Goal: Task Accomplishment & Management: Use online tool/utility

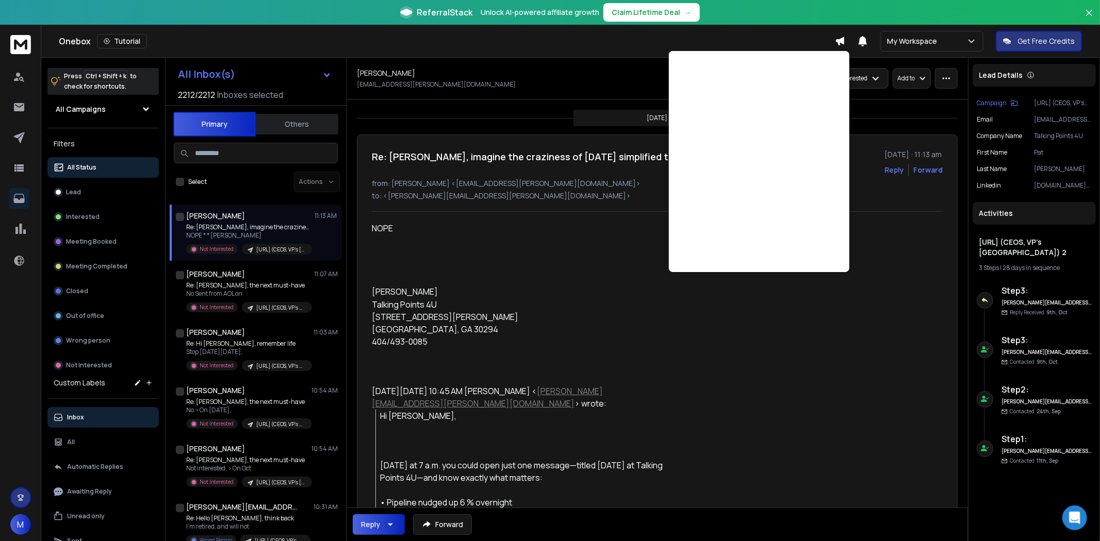
click at [308, 130] on button "Others" at bounding box center [297, 124] width 82 height 23
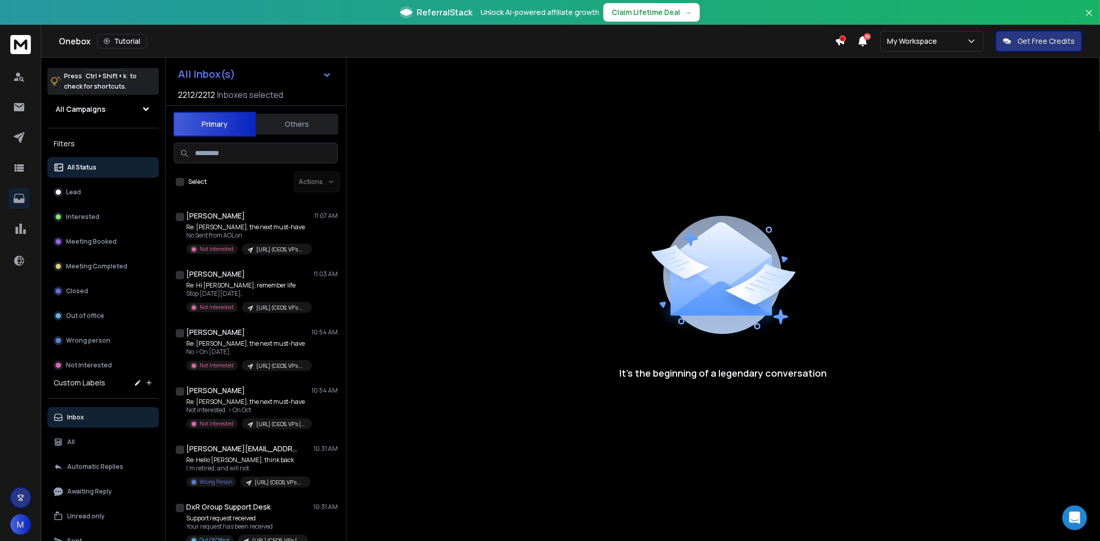
drag, startPoint x: 288, startPoint y: 95, endPoint x: 288, endPoint y: 111, distance: 16.5
click at [288, 108] on div "All Inbox(s) 2212 / 2212 Inboxes selected Primary Others Select Actions [PERSON…" at bounding box center [256, 328] width 180 height 541
click at [288, 112] on div "All Inbox(s) 2212 / 2212 Inboxes selected Primary Others Select Actions [PERSON…" at bounding box center [256, 328] width 180 height 541
click at [288, 114] on button "Others" at bounding box center [297, 124] width 82 height 23
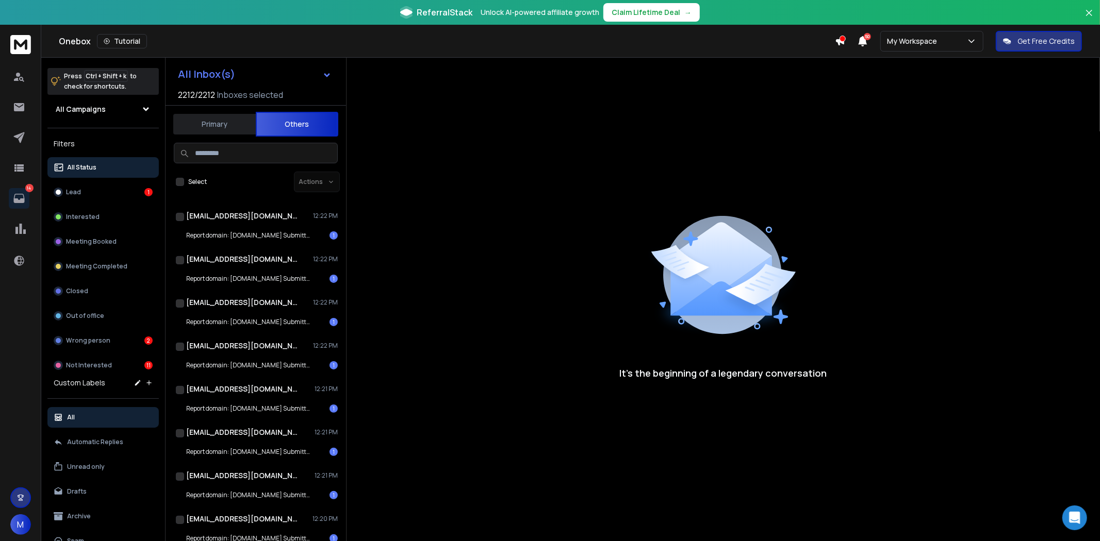
click at [222, 143] on input at bounding box center [256, 153] width 164 height 21
paste input "**********"
click at [188, 236] on button "SELECT THIS PAGE" at bounding box center [187, 238] width 8 height 8
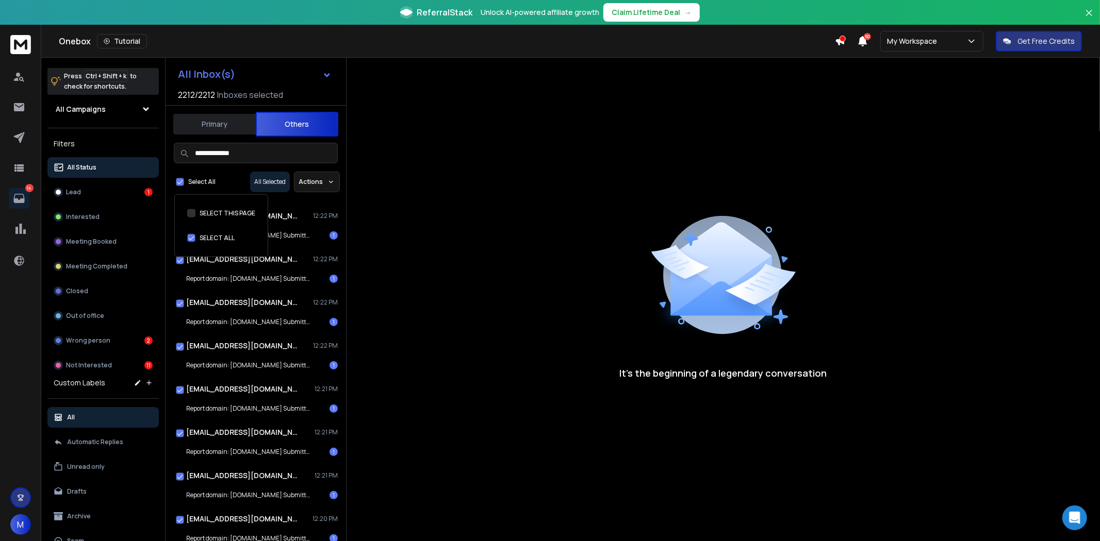
click at [176, 184] on button "SELECT THIS PAGE" at bounding box center [180, 182] width 8 height 8
click at [188, 216] on button "SELECT THIS PAGE" at bounding box center [191, 213] width 8 height 8
click at [319, 180] on p "Actions" at bounding box center [311, 182] width 24 height 8
click at [316, 200] on div "Delete email" at bounding box center [303, 205] width 57 height 10
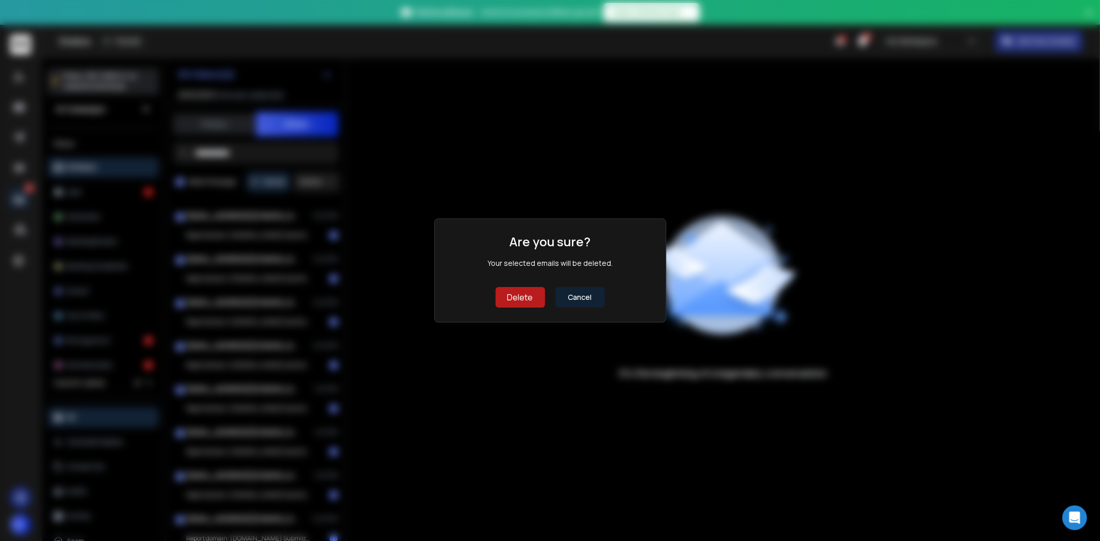
click at [526, 303] on button "Delete" at bounding box center [519, 297] width 49 height 21
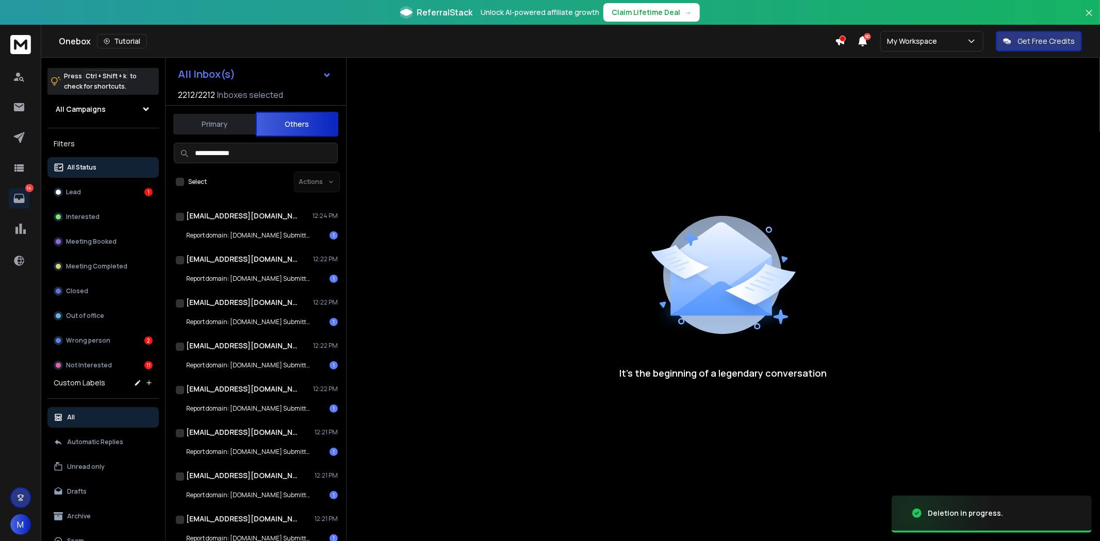
click at [270, 156] on input "**********" at bounding box center [256, 153] width 164 height 21
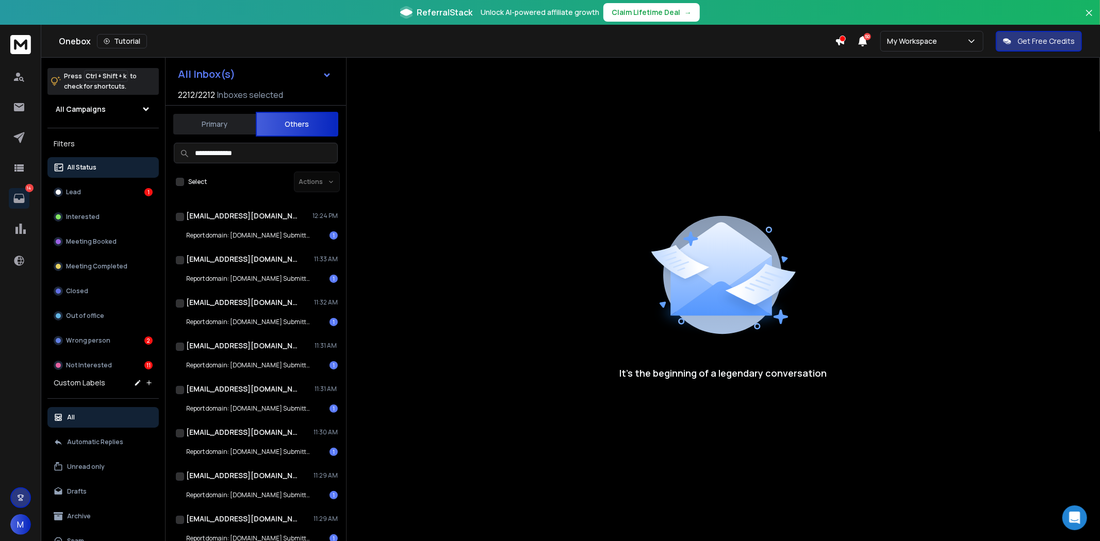
type input "**********"
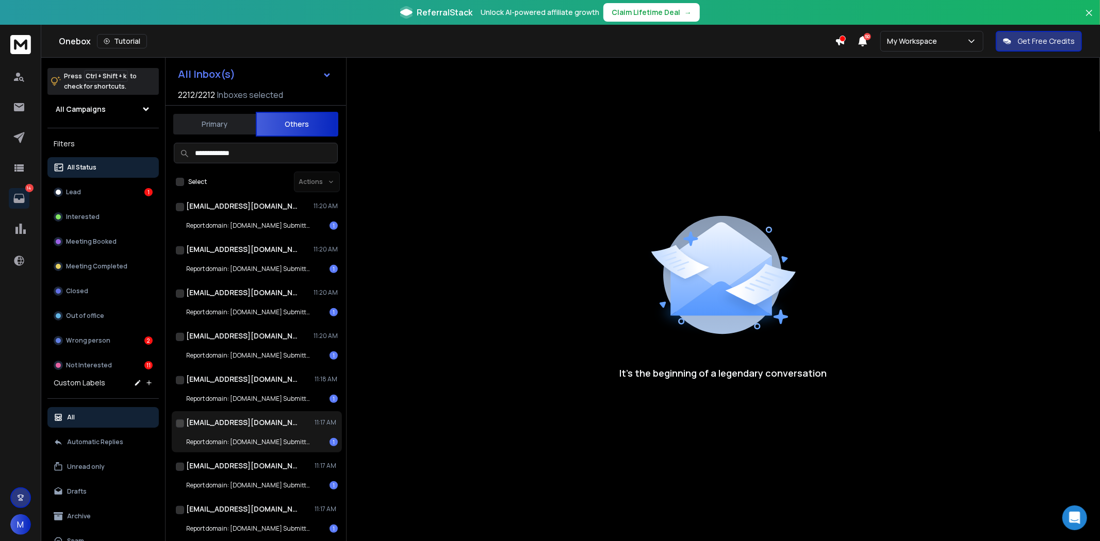
scroll to position [618, 0]
click at [257, 421] on h1 "[EMAIL_ADDRESS][DOMAIN_NAME]" at bounding box center [242, 421] width 113 height 10
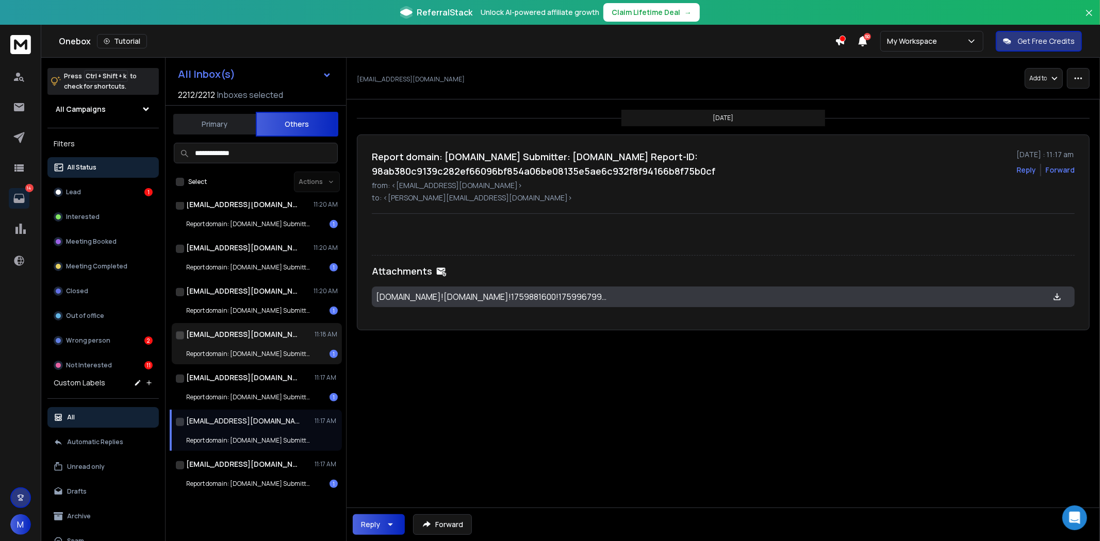
click at [258, 354] on p "Report domain: [DOMAIN_NAME] Submitter: [DOMAIN_NAME]" at bounding box center [248, 354] width 124 height 8
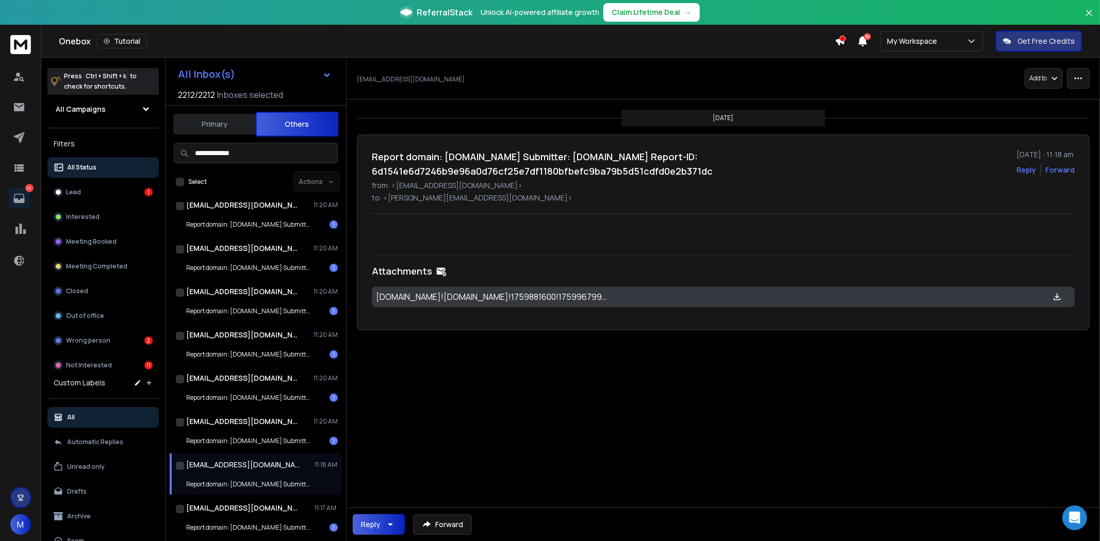
scroll to position [446, 0]
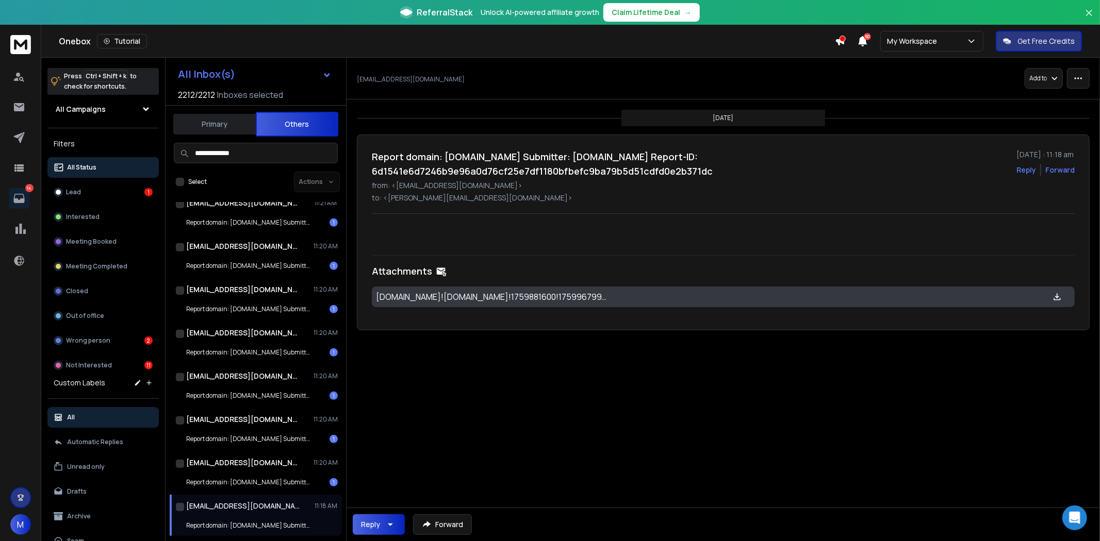
click at [294, 155] on input "**********" at bounding box center [256, 153] width 164 height 21
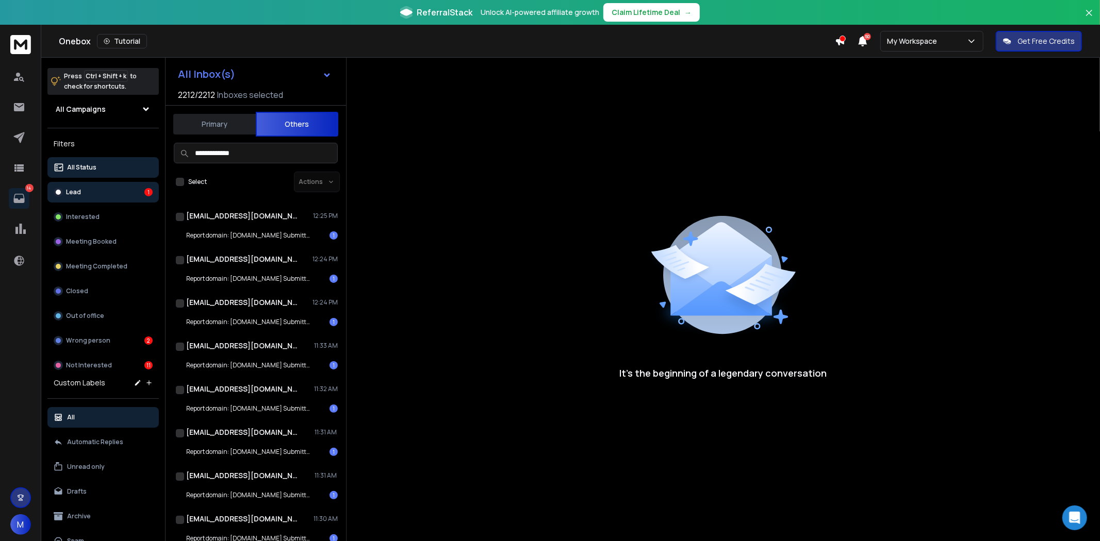
click at [106, 186] on button "Lead 1" at bounding box center [102, 192] width 111 height 21
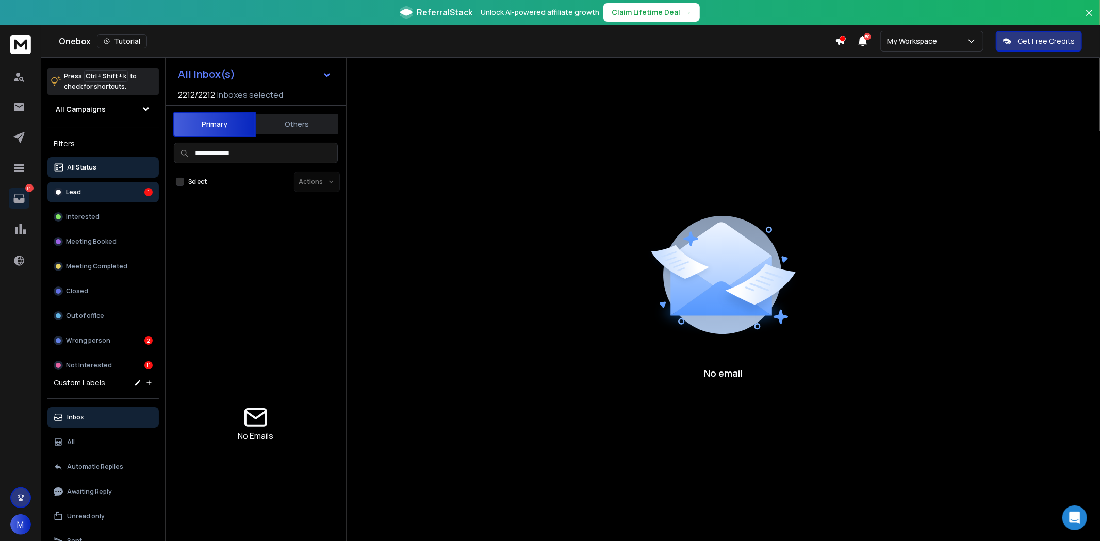
drag, startPoint x: 256, startPoint y: 155, endPoint x: 95, endPoint y: 169, distance: 162.0
click at [95, 168] on div "**********" at bounding box center [570, 328] width 1059 height 541
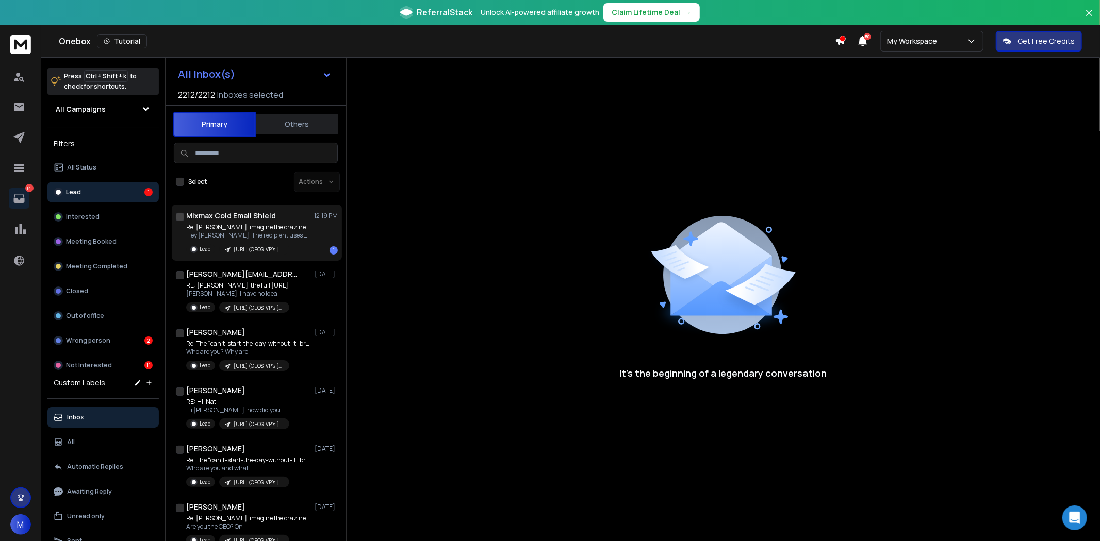
click at [229, 229] on p "Re: [PERSON_NAME], imagine the craziness" at bounding box center [248, 227] width 124 height 8
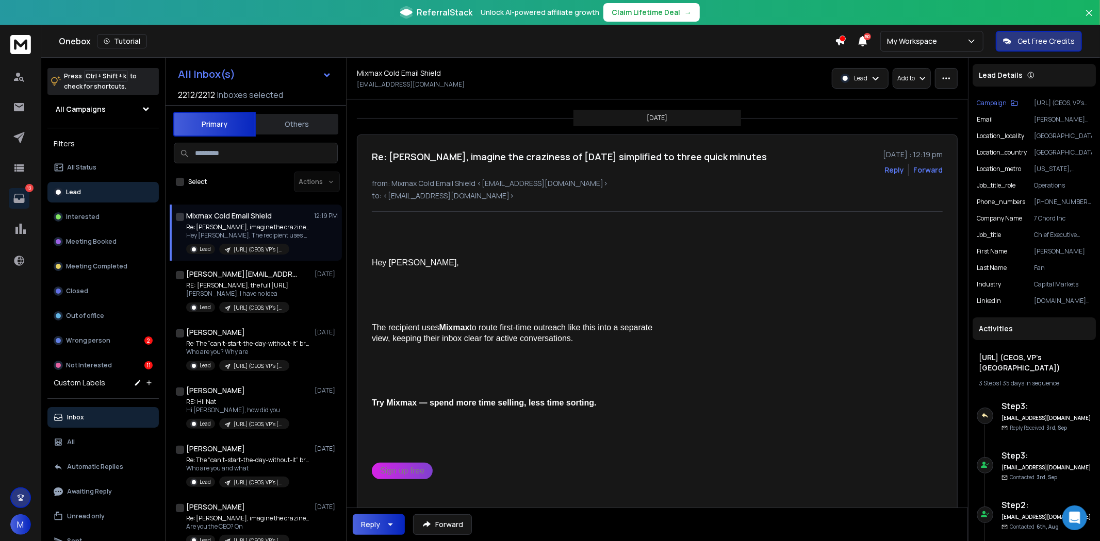
click at [853, 84] on div "Lead" at bounding box center [860, 79] width 56 height 20
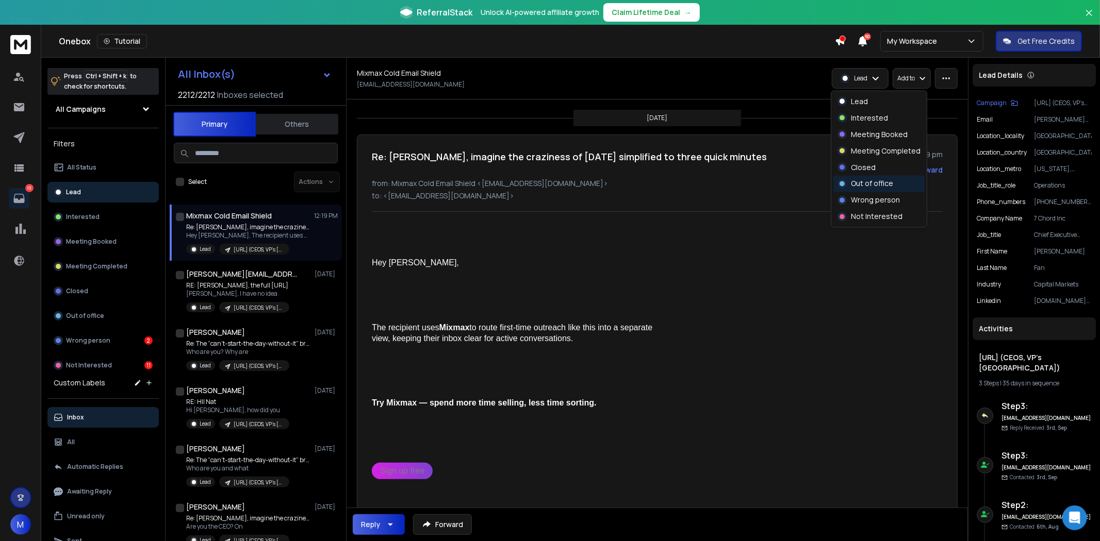
click at [842, 183] on span at bounding box center [841, 183] width 9 height 9
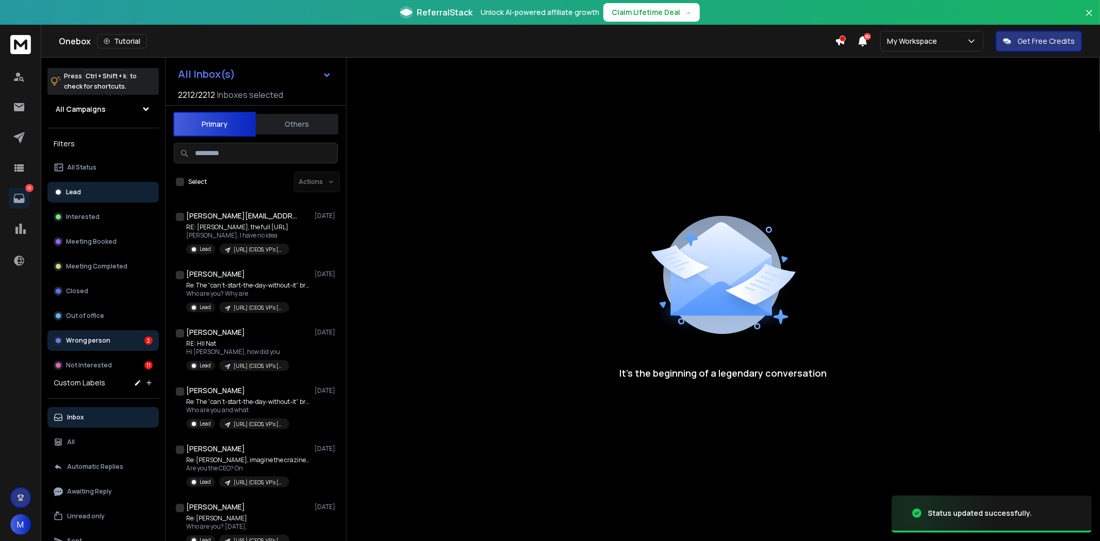
click at [124, 339] on button "Wrong person 2" at bounding box center [102, 340] width 111 height 21
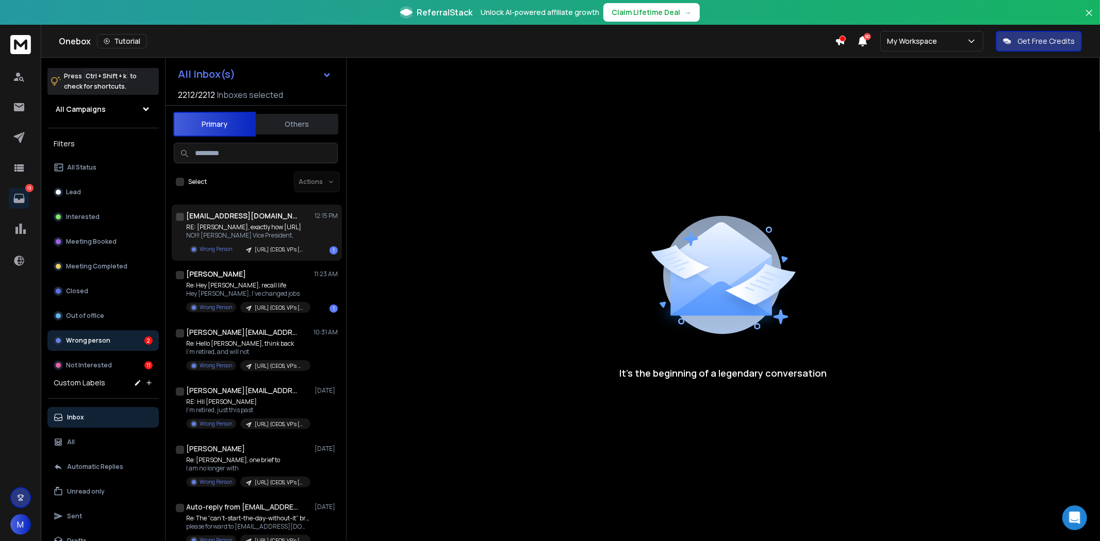
click at [267, 217] on h1 "[EMAIL_ADDRESS][DOMAIN_NAME]" at bounding box center [242, 216] width 113 height 10
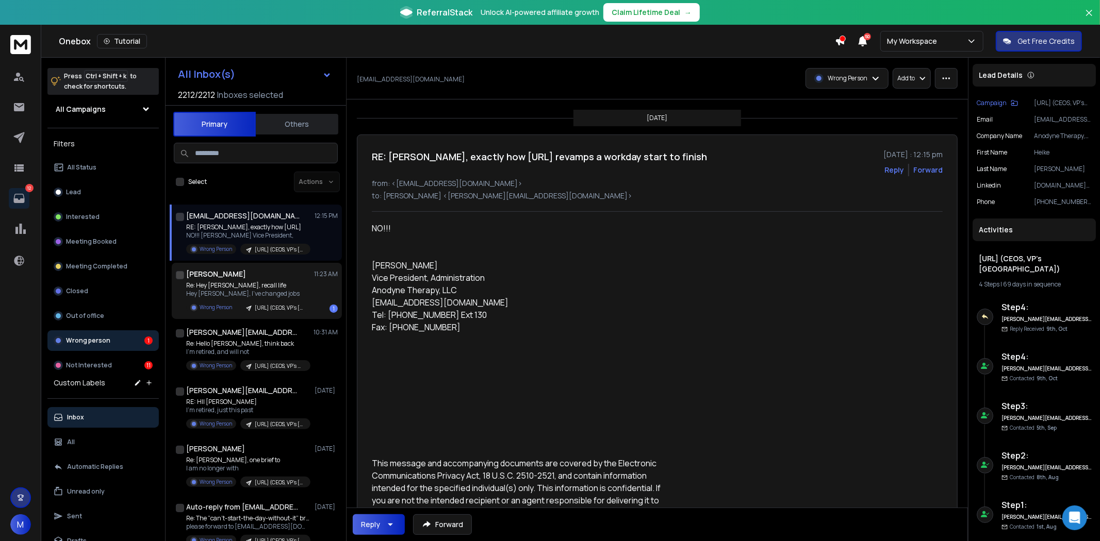
click at [275, 285] on p "Re: Hey [PERSON_NAME], recall life" at bounding box center [248, 286] width 124 height 8
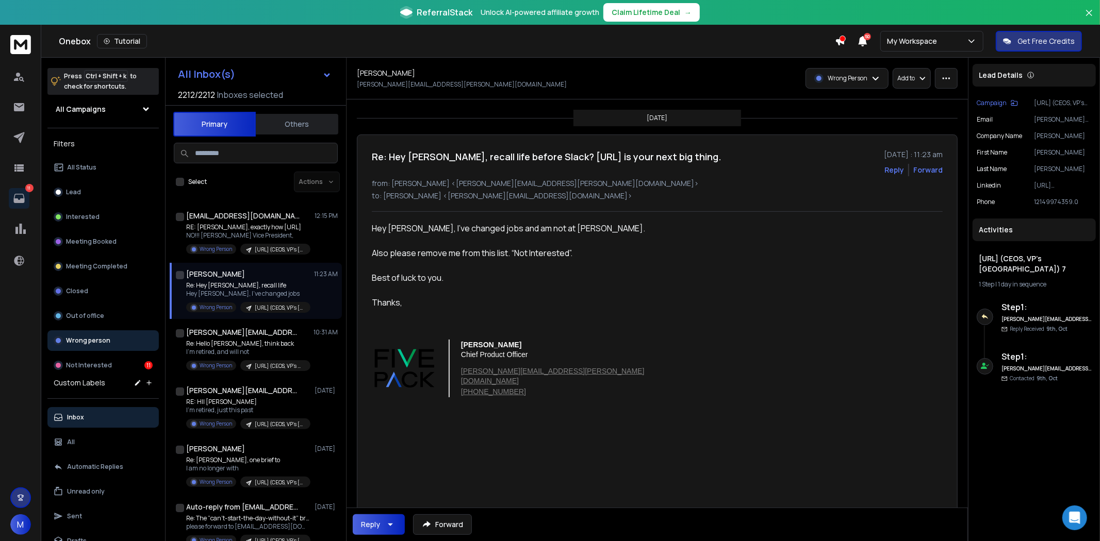
click at [816, 85] on div "Wrong Person" at bounding box center [847, 79] width 82 height 20
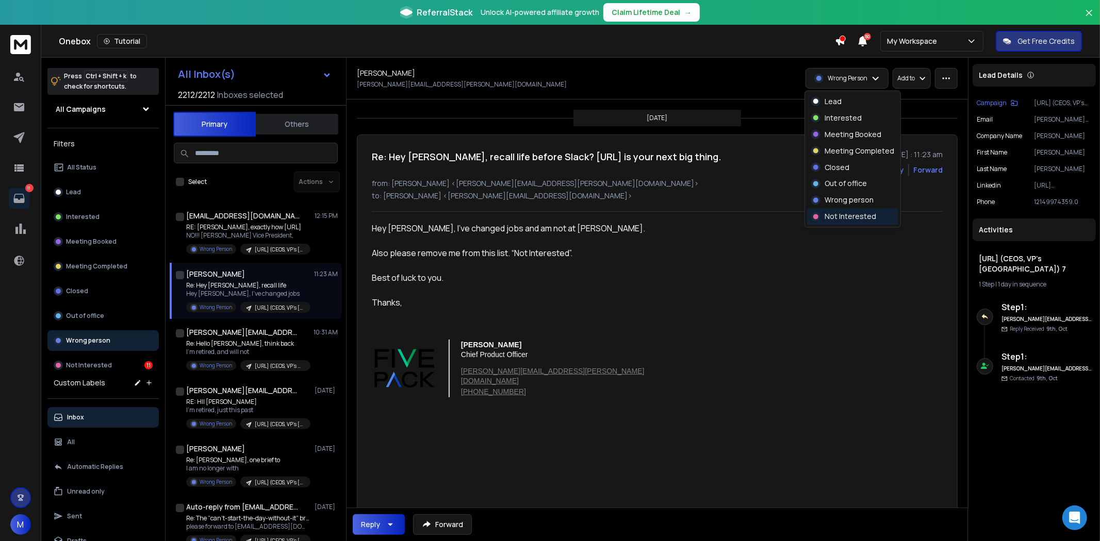
click at [813, 213] on span at bounding box center [815, 216] width 9 height 9
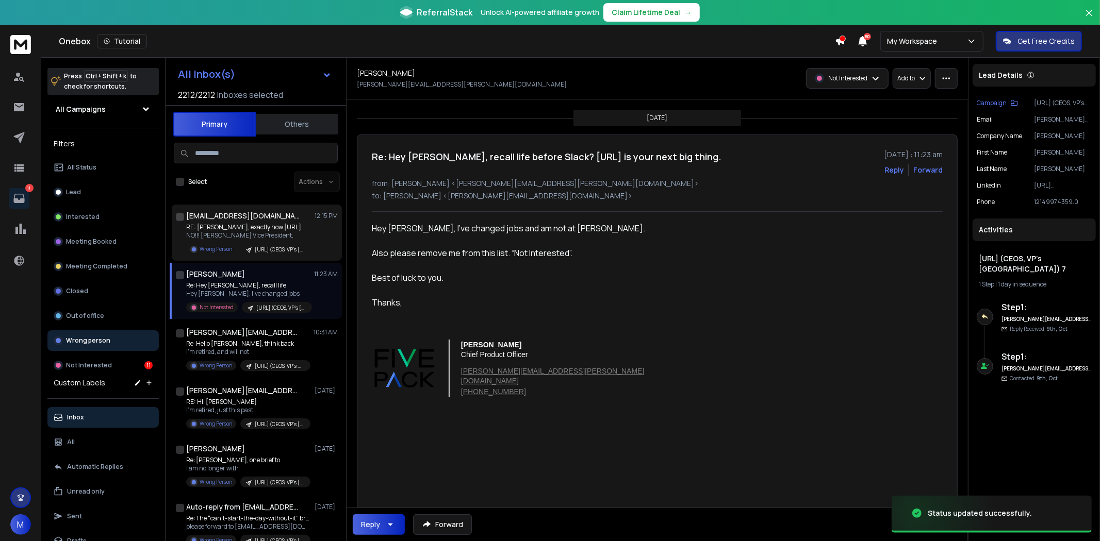
click at [213, 214] on h1 "[EMAIL_ADDRESS][DOMAIN_NAME]" at bounding box center [242, 216] width 113 height 10
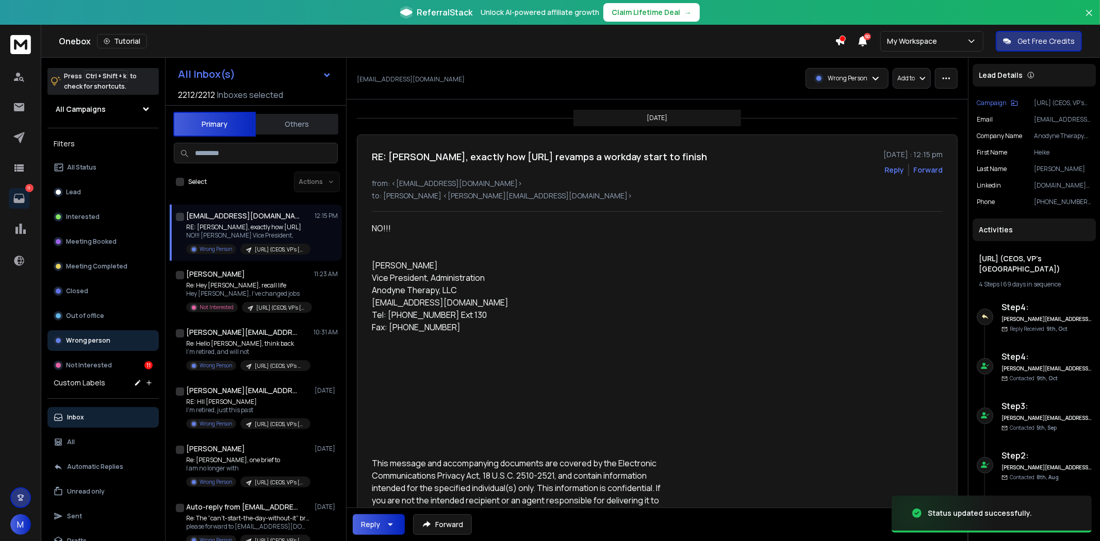
click at [839, 76] on p "Wrong Person" at bounding box center [848, 78] width 40 height 8
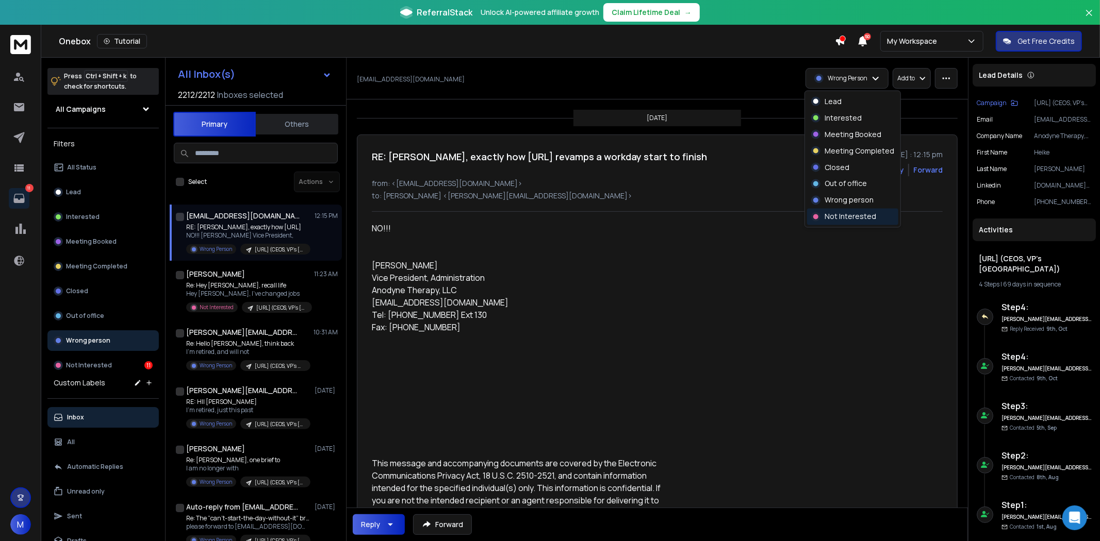
click at [846, 217] on p "Not Interested" at bounding box center [850, 217] width 52 height 10
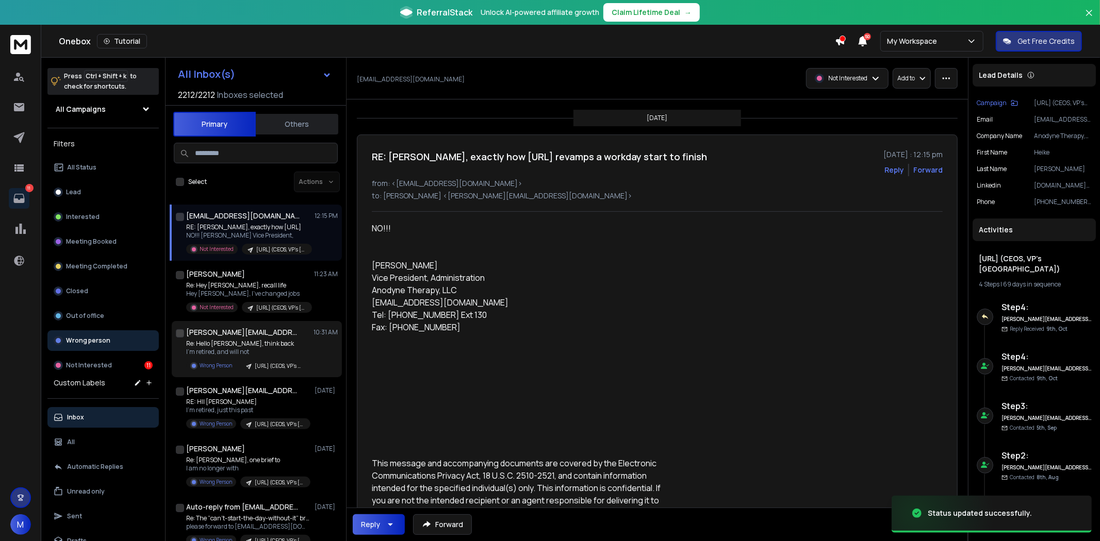
click at [240, 334] on h1 "[PERSON_NAME][EMAIL_ADDRESS][DOMAIN_NAME]" at bounding box center [242, 332] width 113 height 10
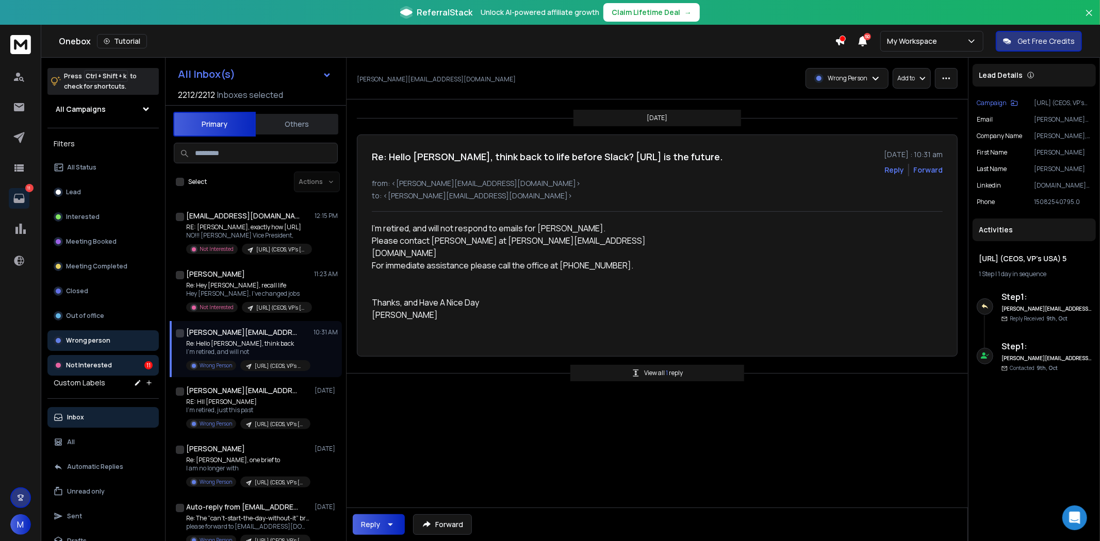
click at [125, 367] on button "Not Interested 11" at bounding box center [102, 365] width 111 height 21
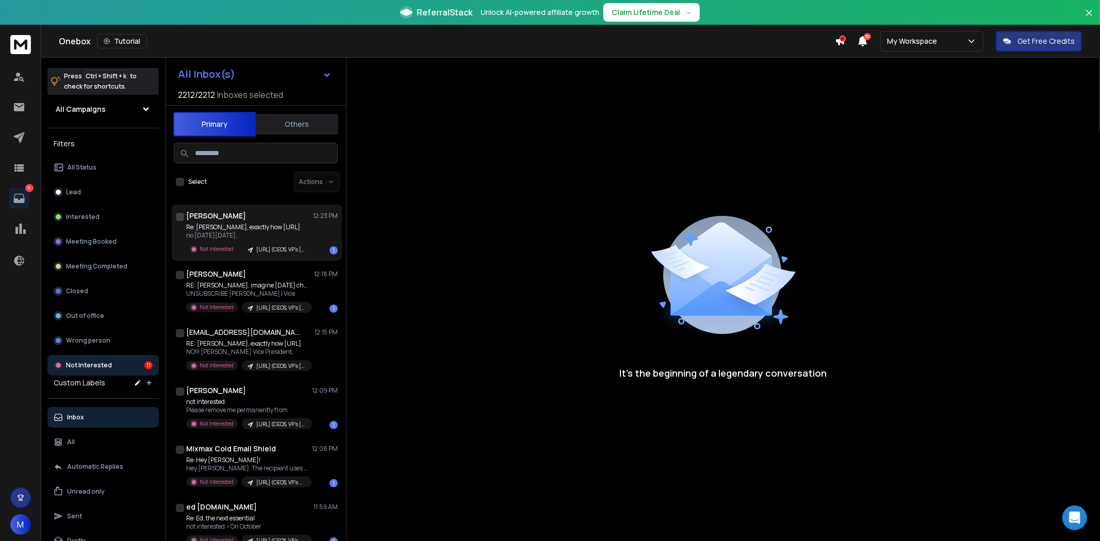
click at [265, 230] on p "Re: [PERSON_NAME], exactly how [URL]" at bounding box center [248, 227] width 124 height 8
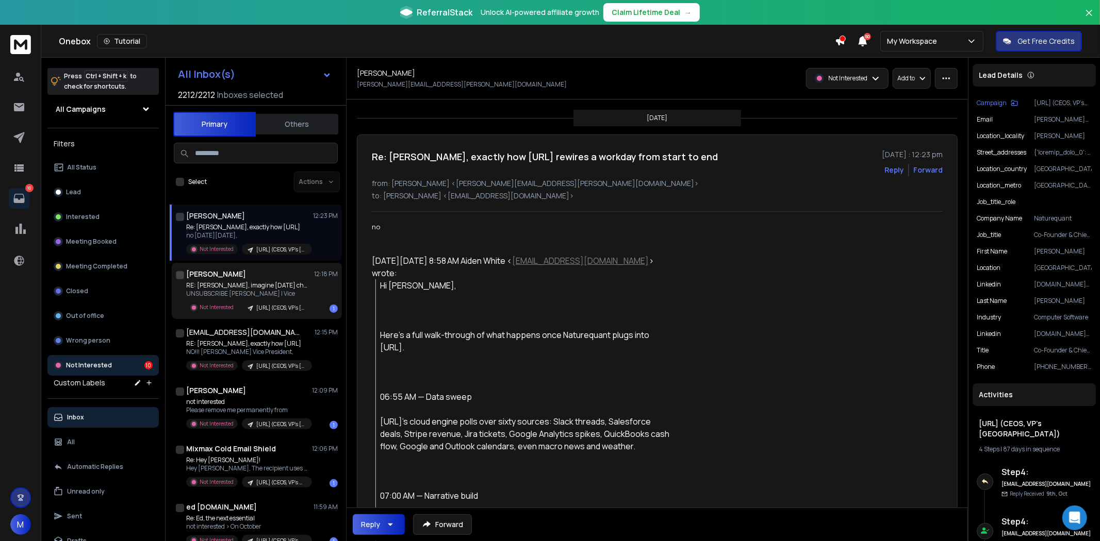
click at [274, 291] on p "UNSUBSCRIBE [PERSON_NAME] | Vice" at bounding box center [248, 294] width 124 height 8
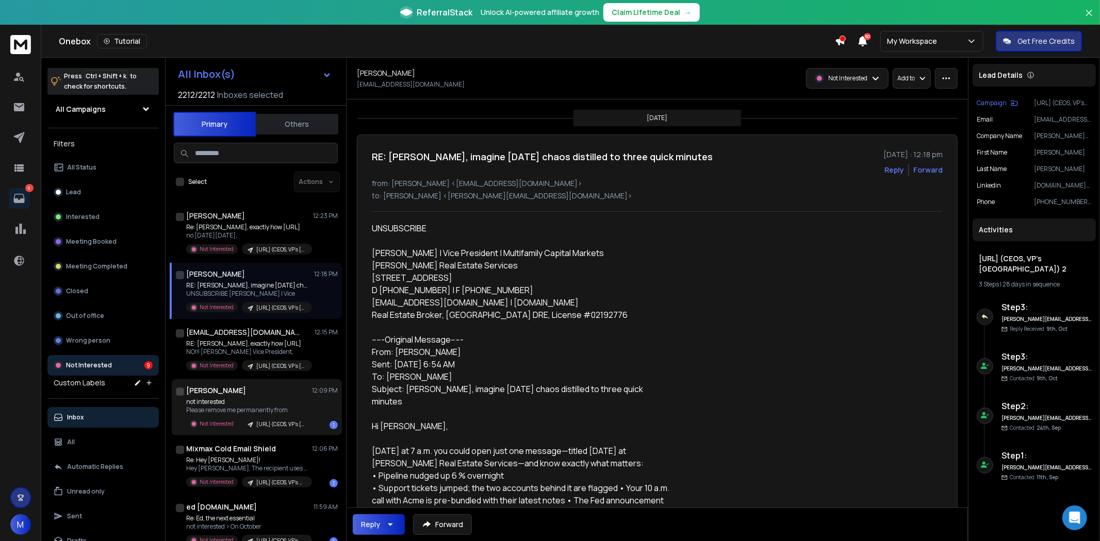
click at [283, 408] on p "Please remove me permanently from" at bounding box center [248, 410] width 124 height 8
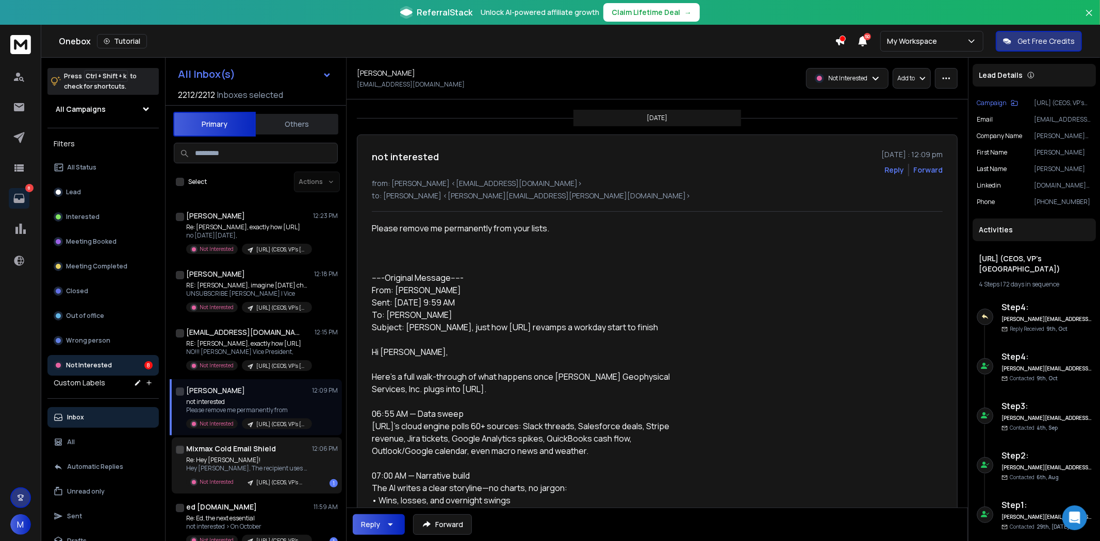
click at [291, 456] on p "Re: Hey [PERSON_NAME]!" at bounding box center [248, 460] width 124 height 8
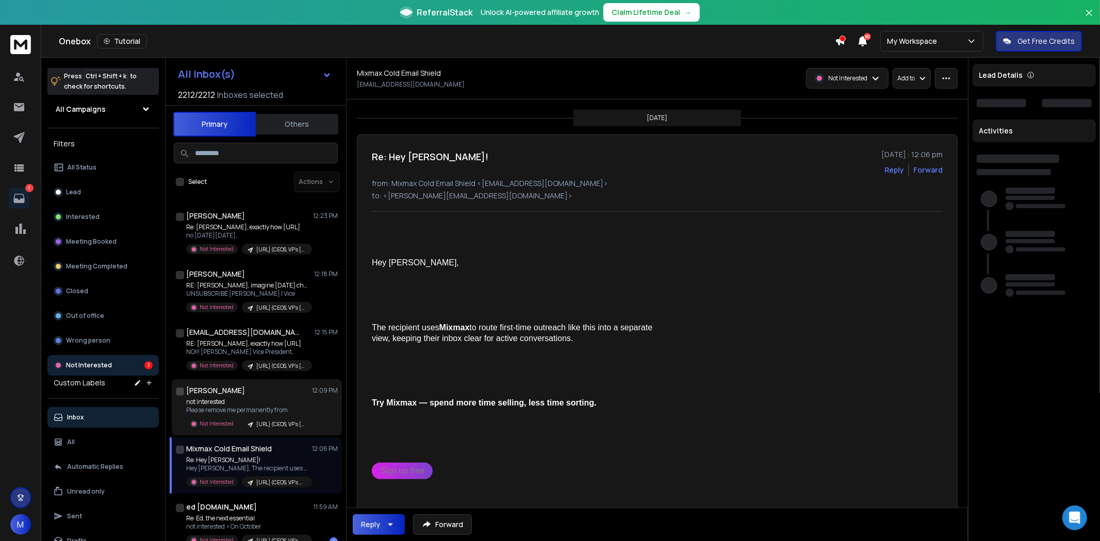
click at [273, 408] on p "Please remove me permanently from" at bounding box center [248, 410] width 124 height 8
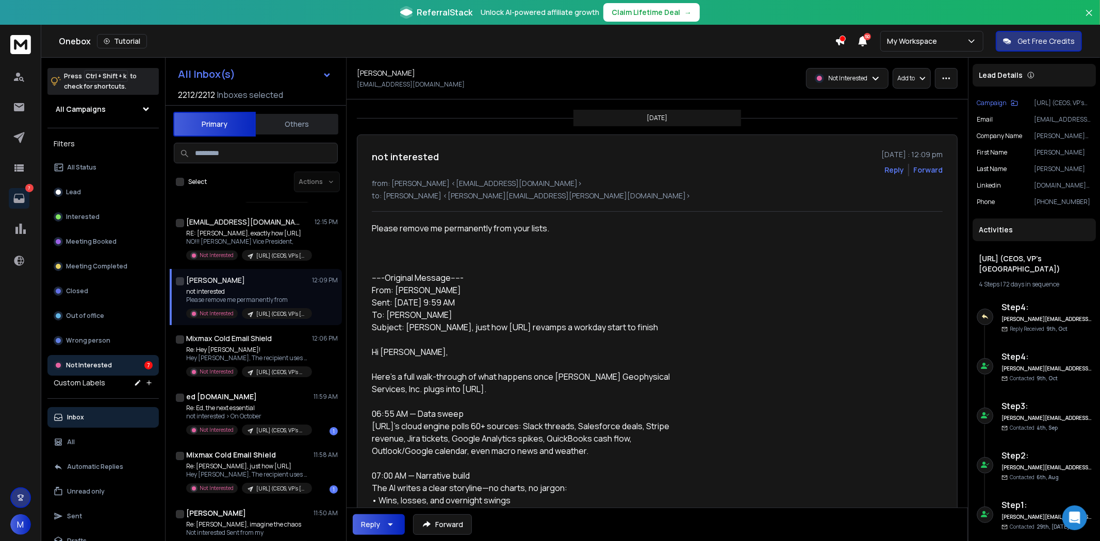
scroll to position [114, 0]
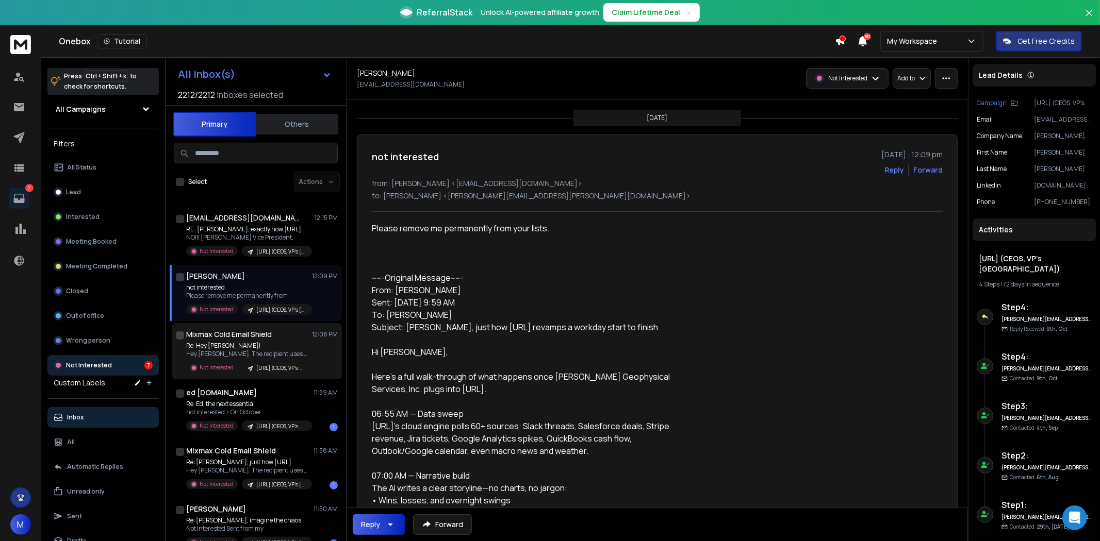
click at [275, 352] on p "Hey [PERSON_NAME], The recipient uses Mixmax" at bounding box center [248, 354] width 124 height 8
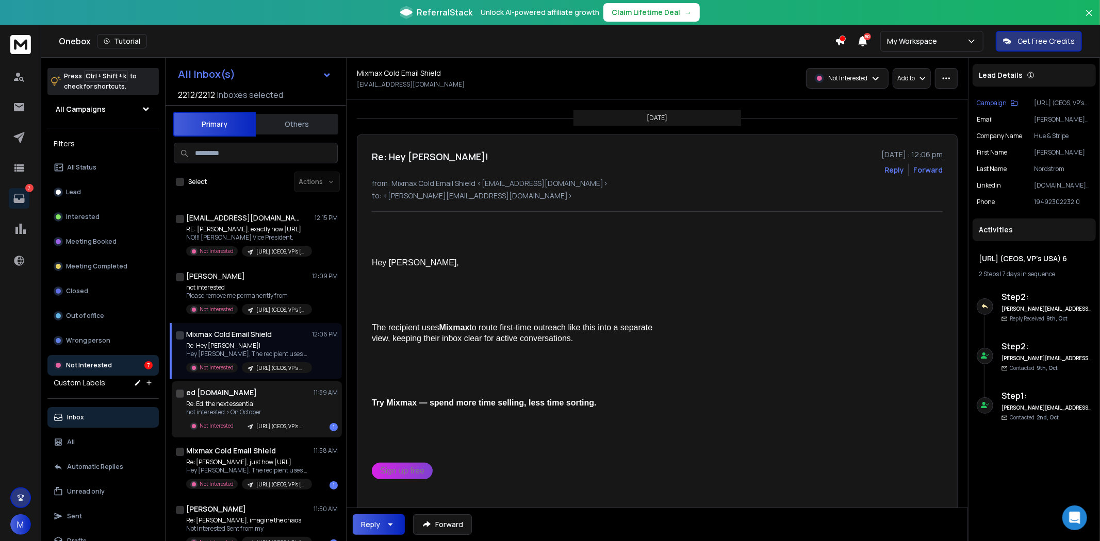
click at [282, 400] on p "Re: Ed, the next essential" at bounding box center [248, 404] width 124 height 8
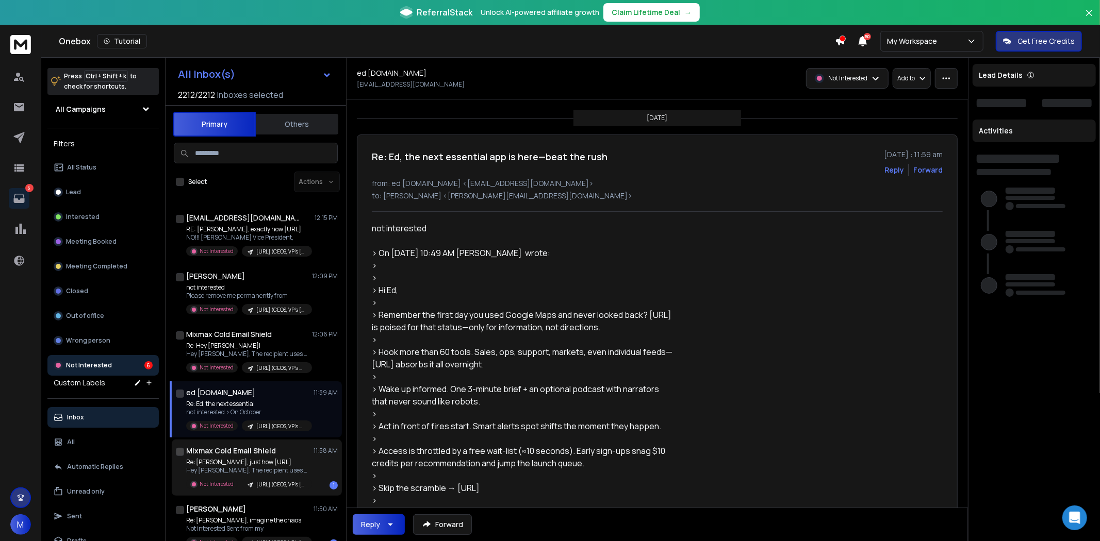
click at [292, 461] on p "Re: [PERSON_NAME], just how [URL]" at bounding box center [248, 462] width 124 height 8
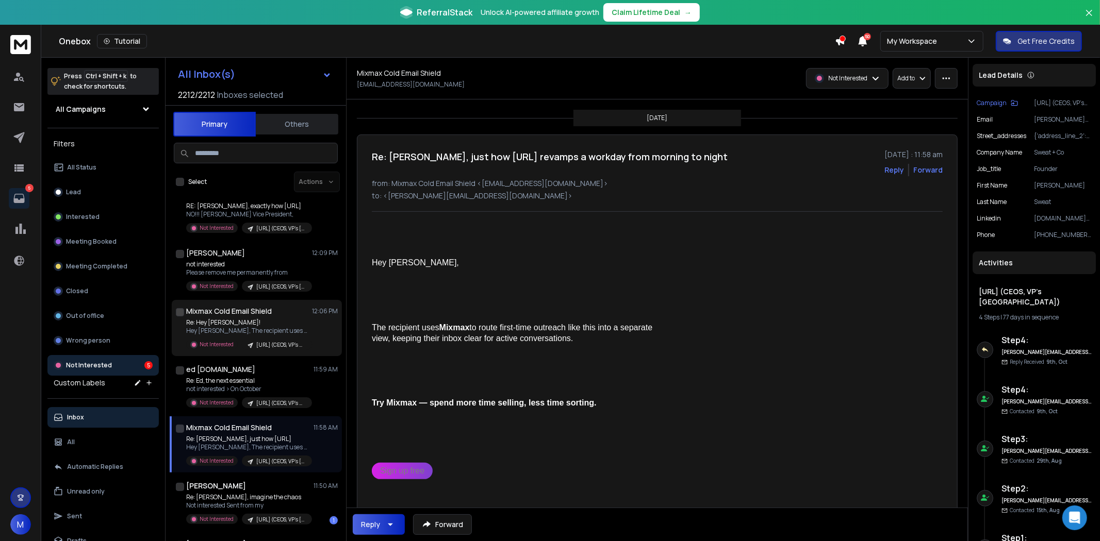
scroll to position [248, 0]
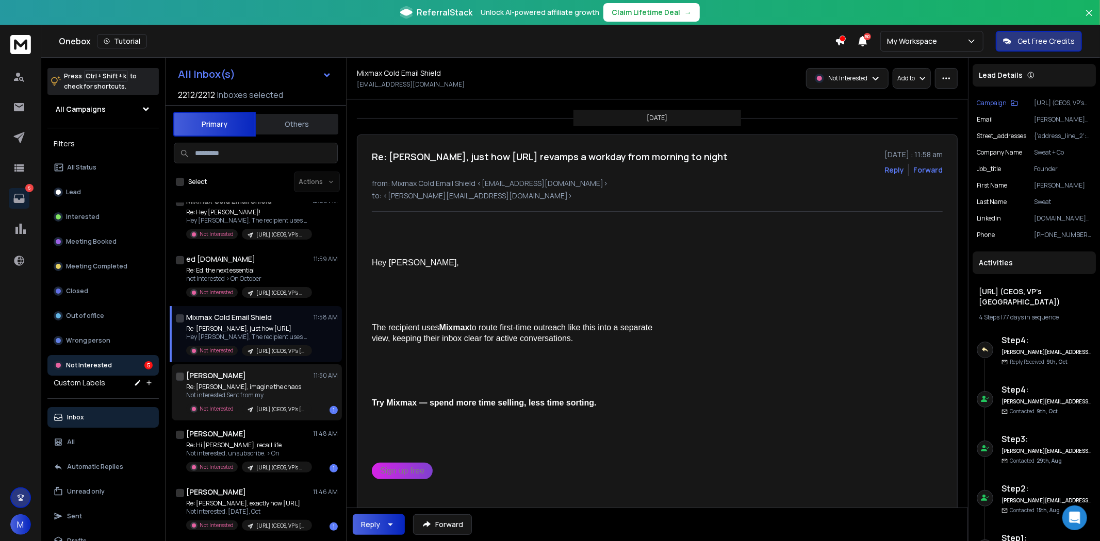
click at [267, 385] on p "Re: [PERSON_NAME], imagine the chaos" at bounding box center [248, 387] width 124 height 8
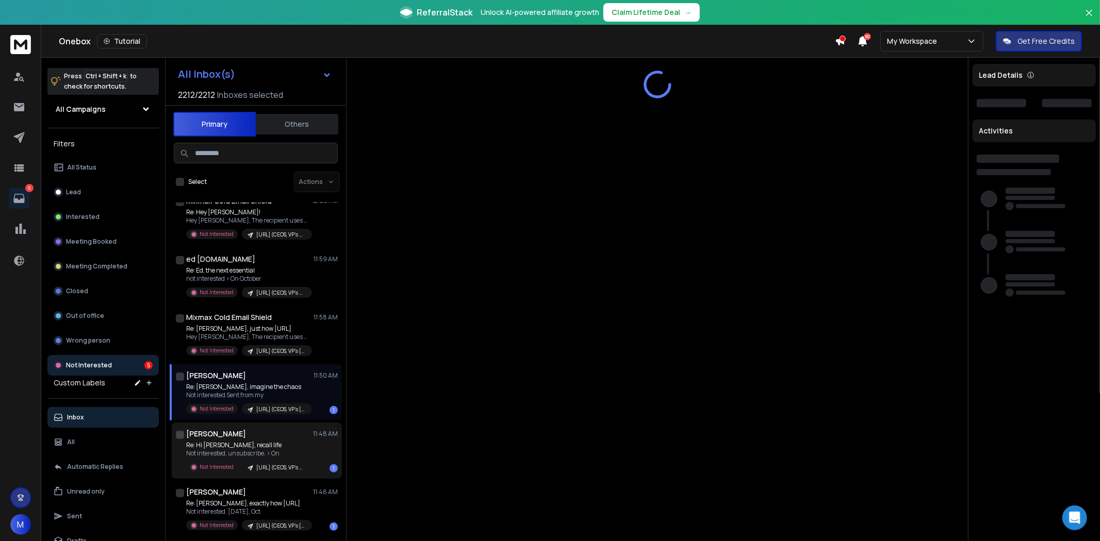
click at [277, 450] on p "Not interested, unsubscribe. > On" at bounding box center [248, 454] width 124 height 8
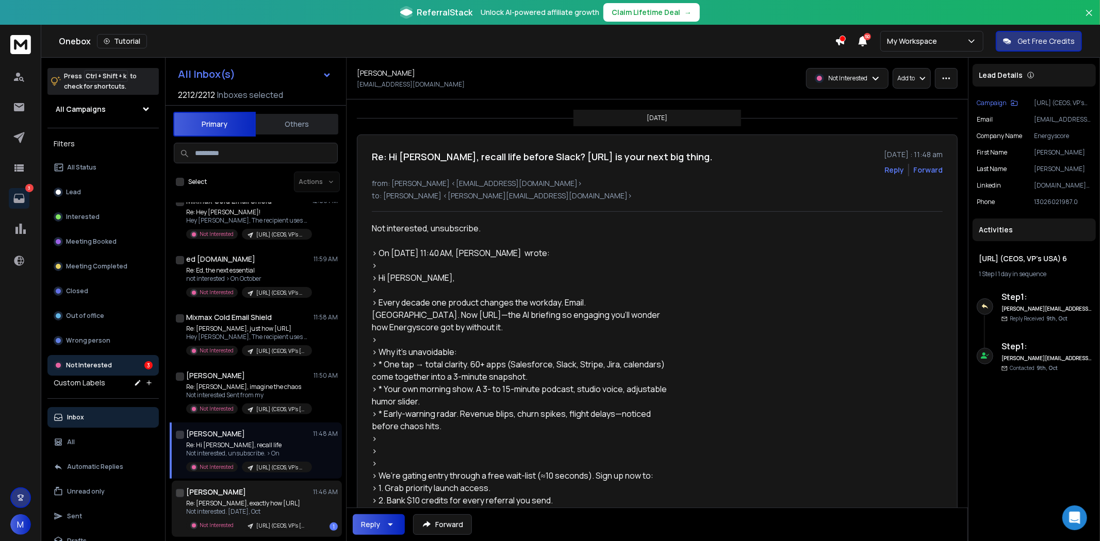
click at [276, 498] on div "[PERSON_NAME] 11:46 AM Re: [PERSON_NAME], exactly how [URL] Not interested. [DA…" at bounding box center [262, 509] width 152 height 44
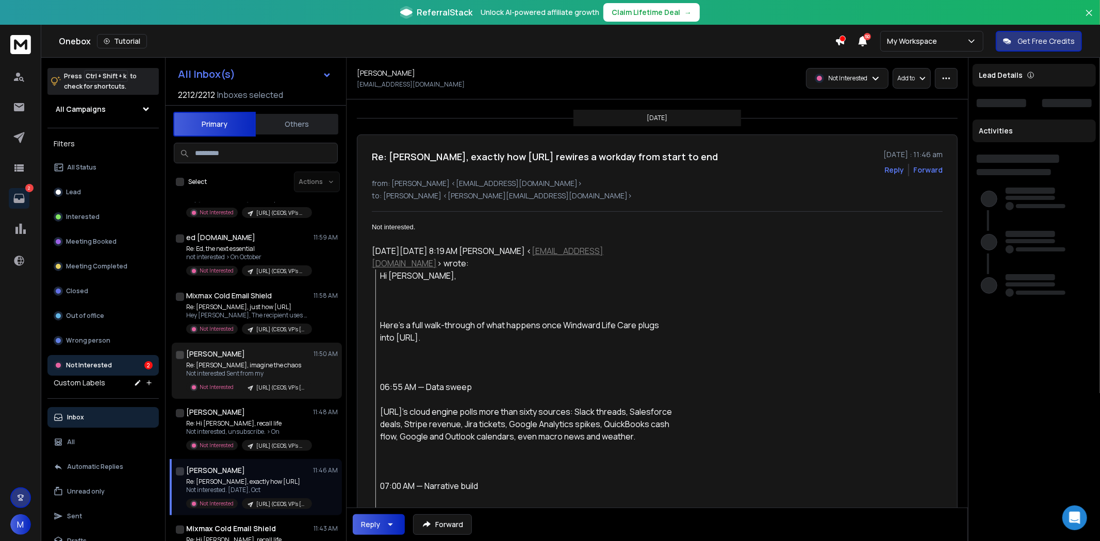
scroll to position [382, 0]
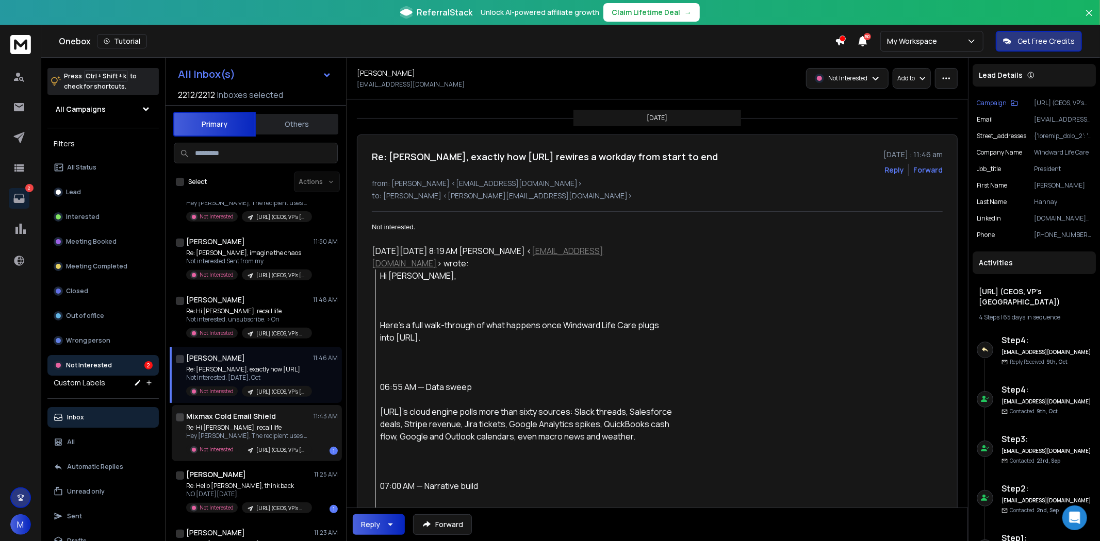
click at [271, 437] on p "Hey [PERSON_NAME], The recipient uses Mixmax" at bounding box center [248, 436] width 124 height 8
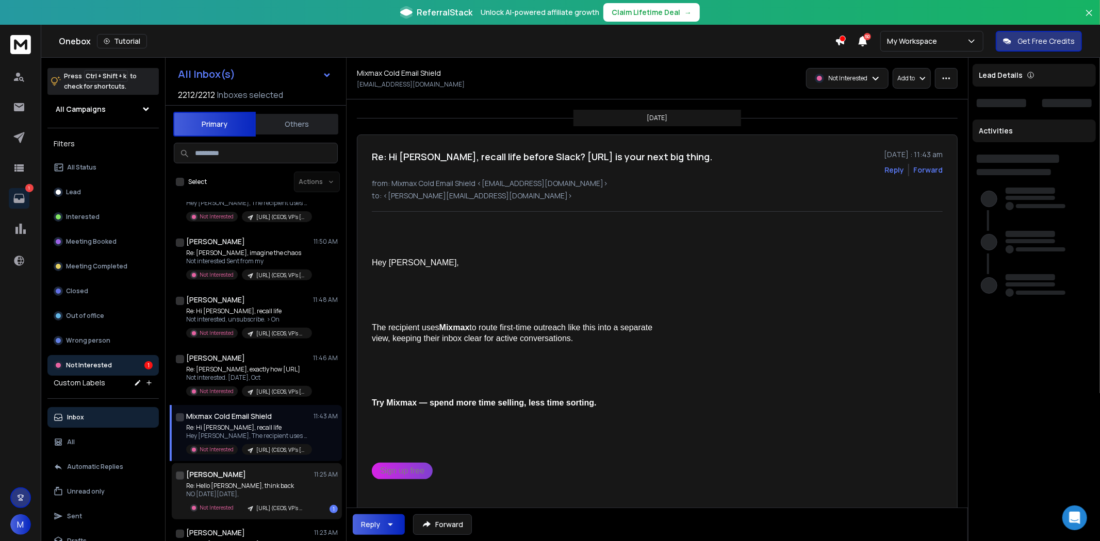
click at [272, 477] on div "[PERSON_NAME] 11:25 AM" at bounding box center [262, 475] width 152 height 10
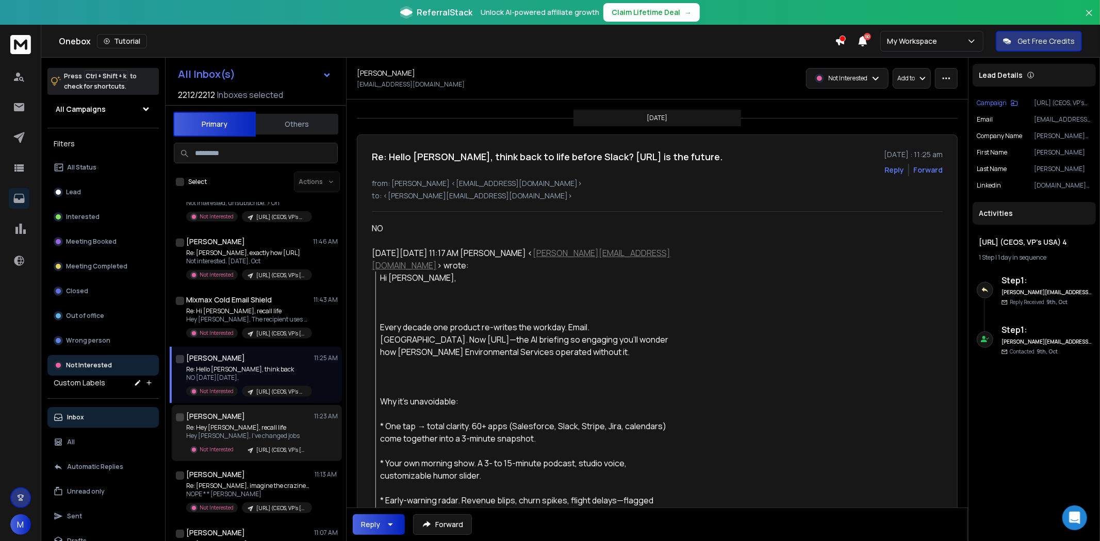
scroll to position [516, 0]
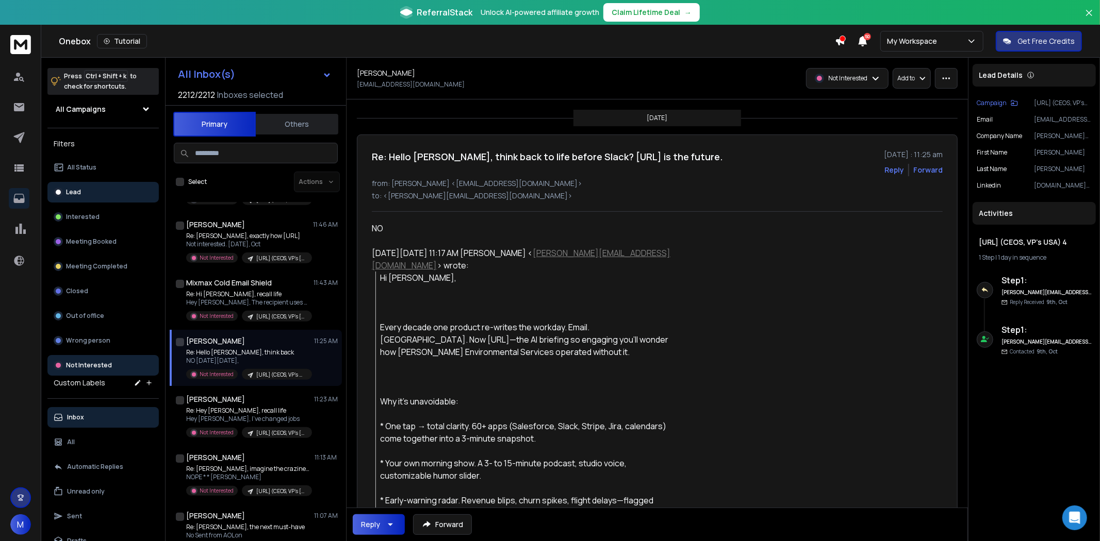
click at [83, 194] on button "Lead" at bounding box center [102, 192] width 111 height 21
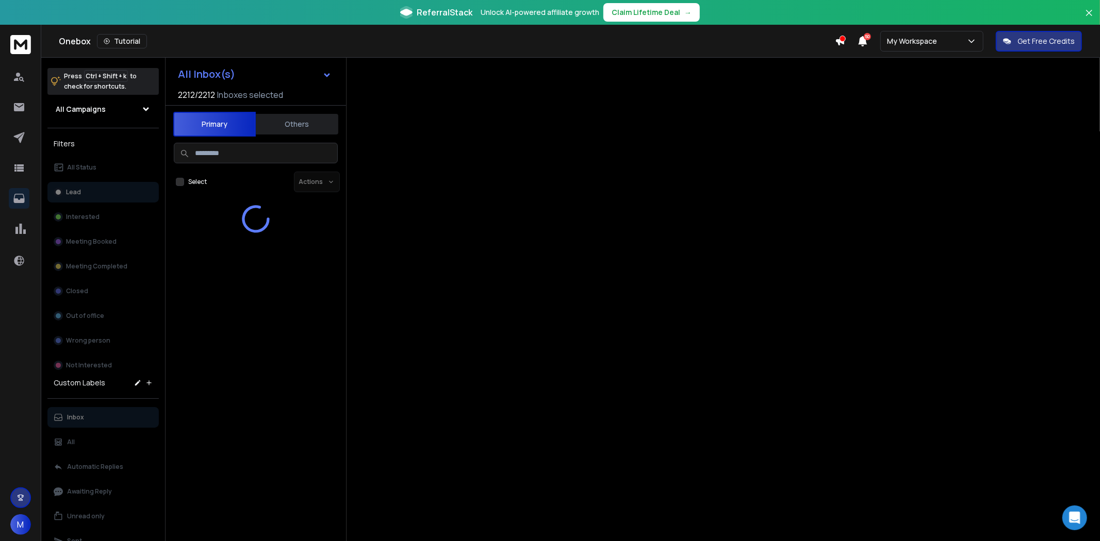
scroll to position [0, 0]
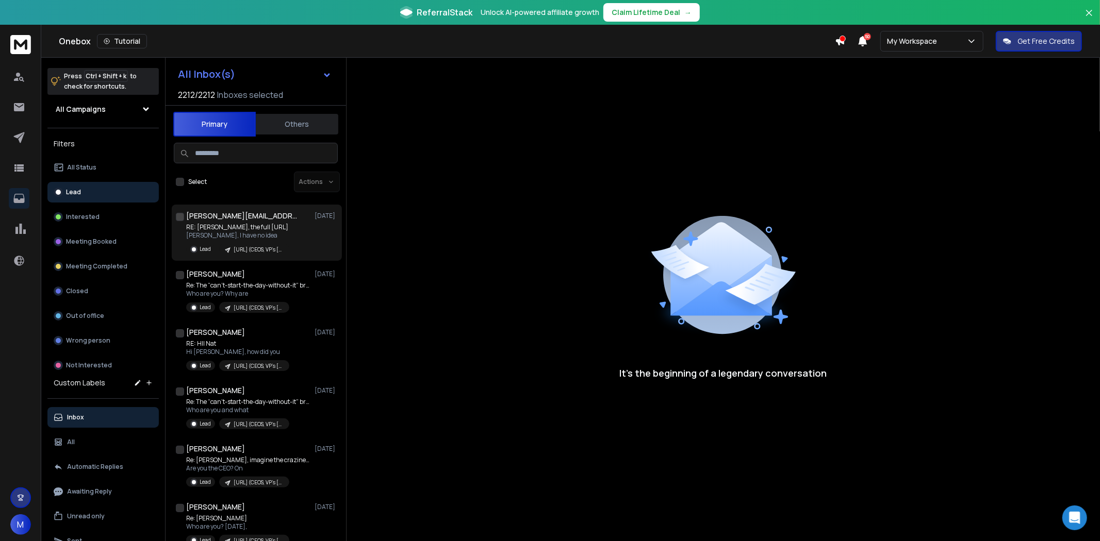
click at [246, 226] on p "RE: [PERSON_NAME], the full [URL]" at bounding box center [237, 227] width 103 height 8
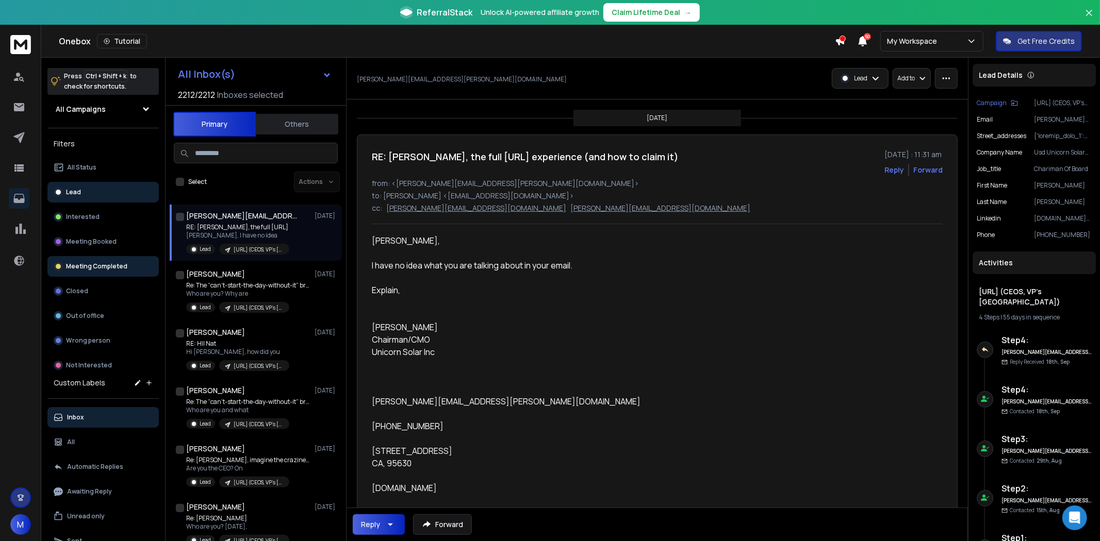
click at [118, 266] on p "Meeting Completed" at bounding box center [96, 266] width 61 height 8
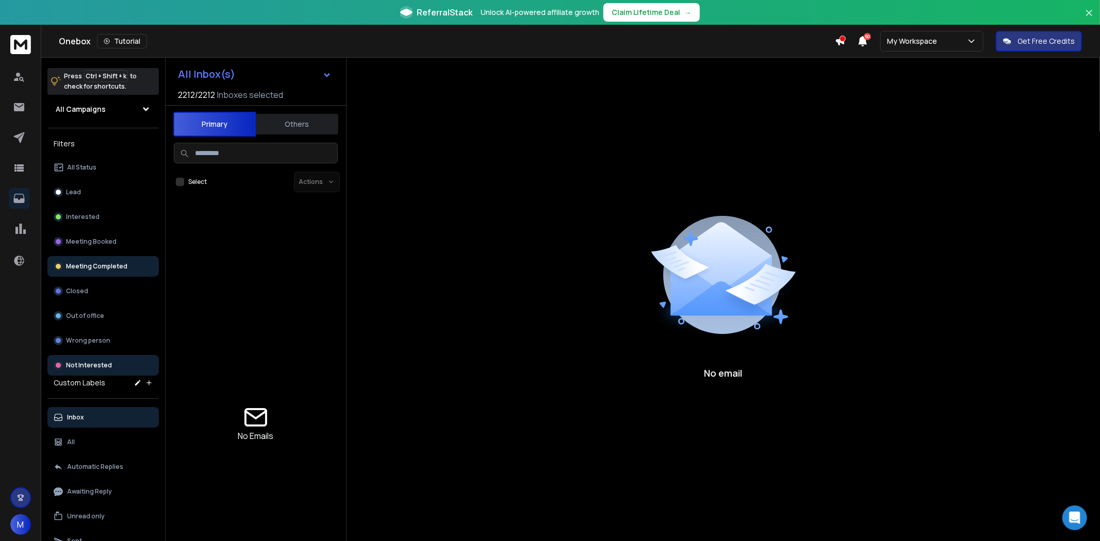
click at [109, 362] on button "Not Interested" at bounding box center [102, 365] width 111 height 21
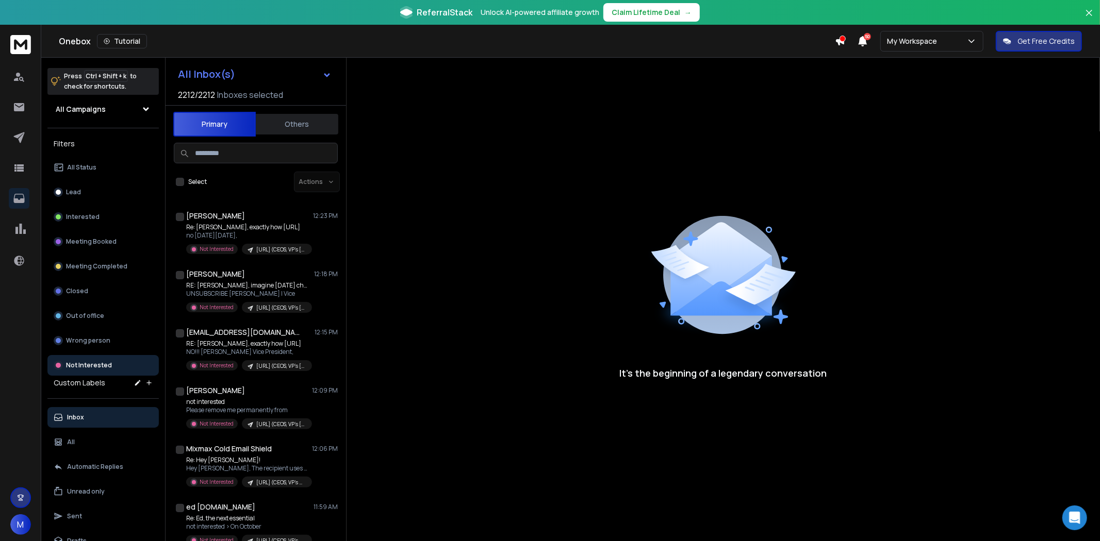
click at [246, 232] on p "no [DATE][DATE]," at bounding box center [248, 236] width 124 height 8
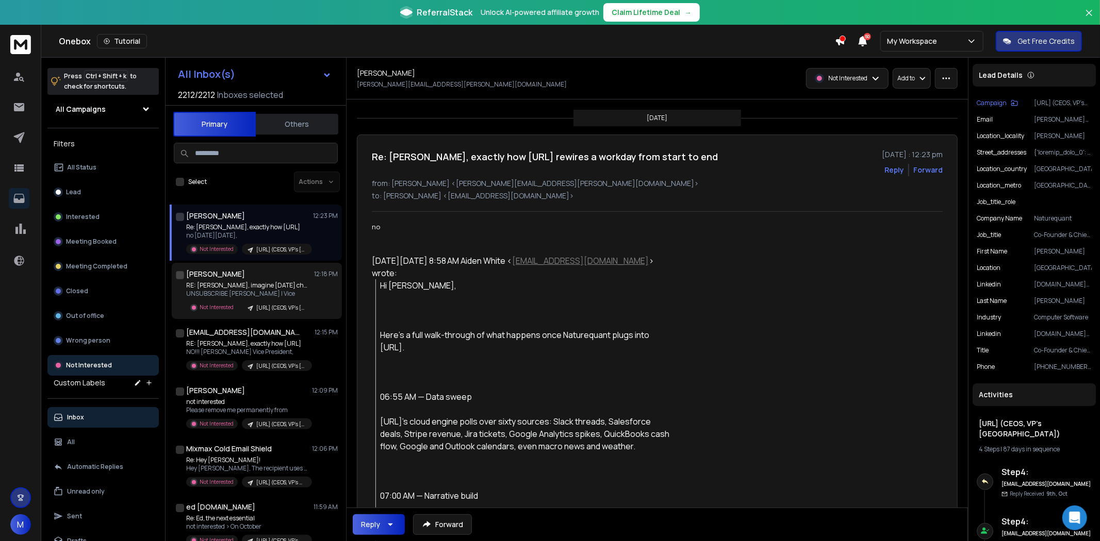
click at [269, 288] on p "RE: [PERSON_NAME], imagine [DATE] chaos" at bounding box center [248, 286] width 124 height 8
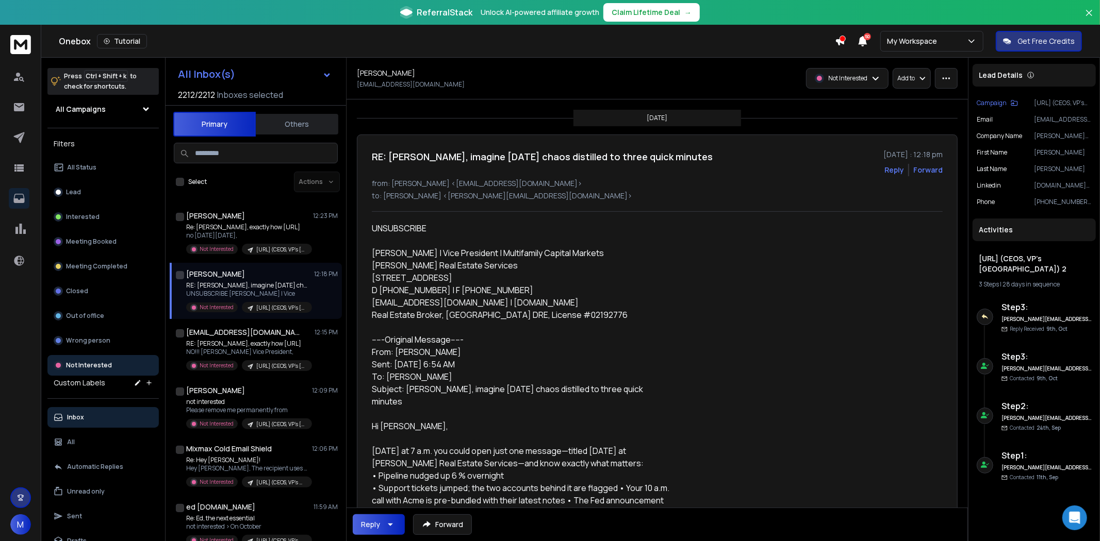
click at [273, 130] on button "Others" at bounding box center [297, 124] width 82 height 23
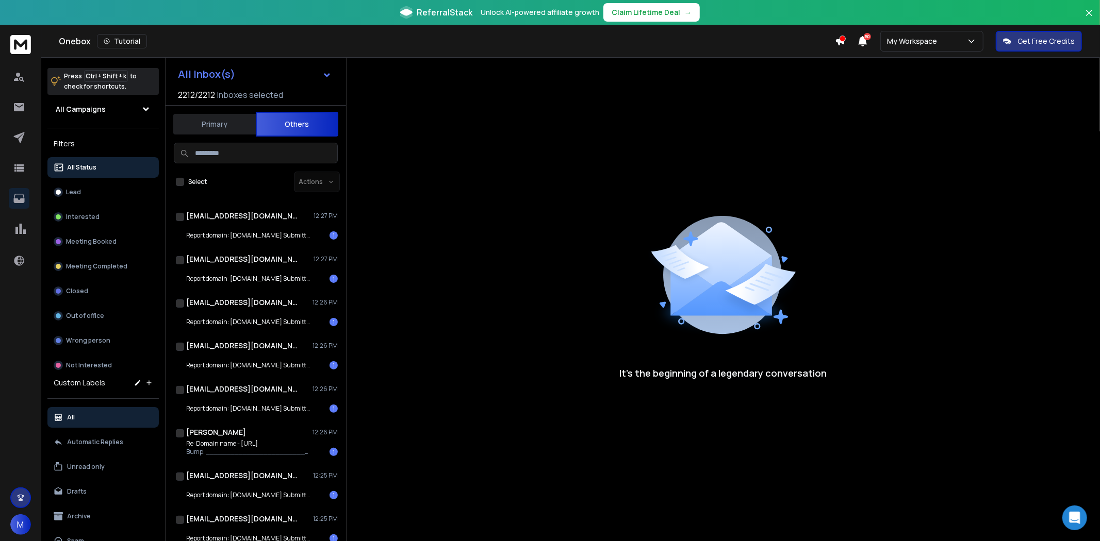
click at [265, 150] on input at bounding box center [256, 153] width 164 height 21
click at [253, 451] on p "Bump. ________________________________ From: [PERSON_NAME]" at bounding box center [248, 452] width 124 height 8
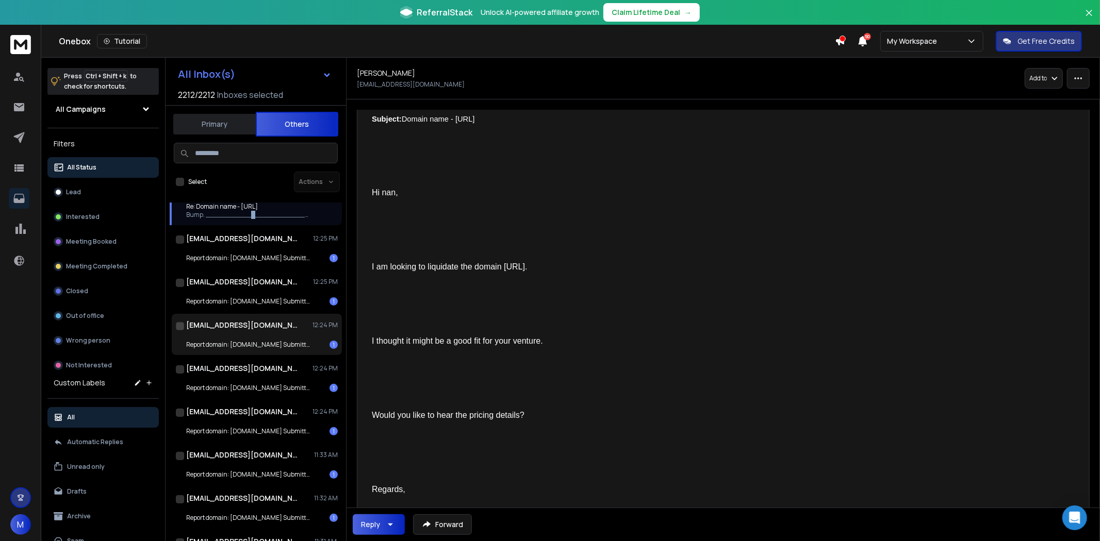
scroll to position [248, 0]
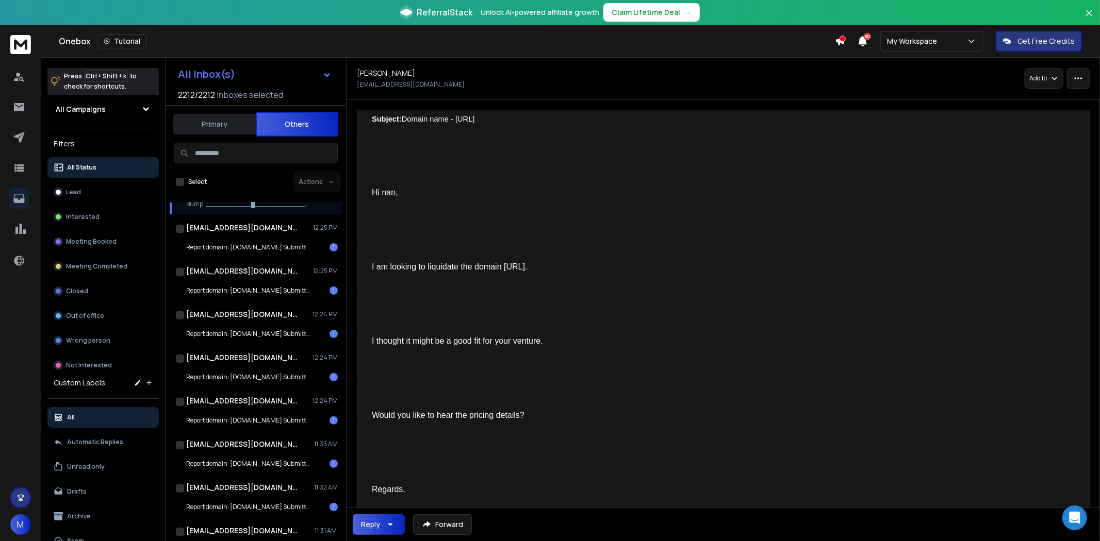
click at [214, 156] on input at bounding box center [256, 153] width 164 height 21
paste input "**********"
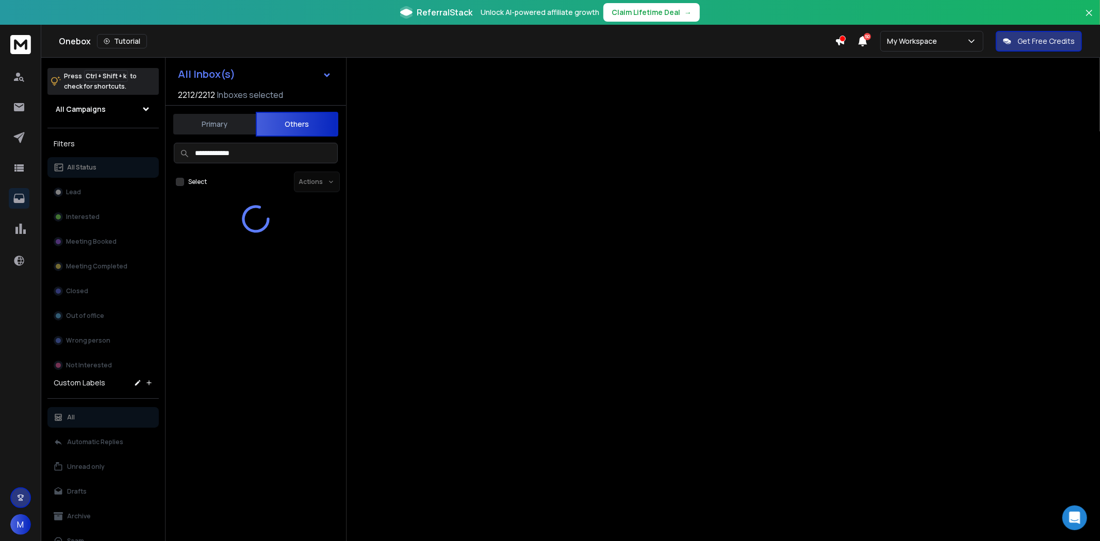
scroll to position [0, 0]
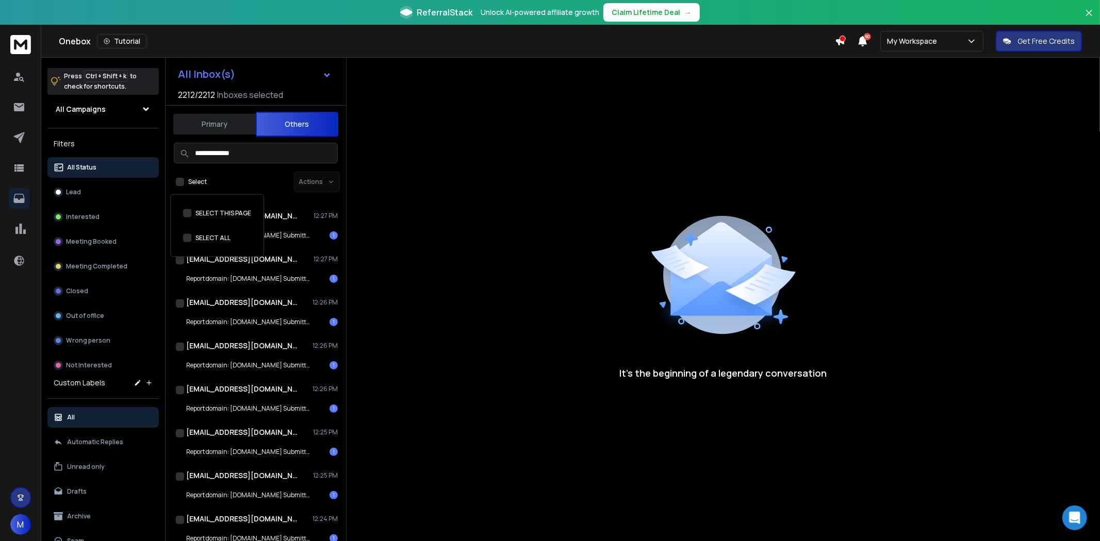
type input "**********"
click at [185, 238] on button "SELECT THIS PAGE" at bounding box center [187, 238] width 8 height 8
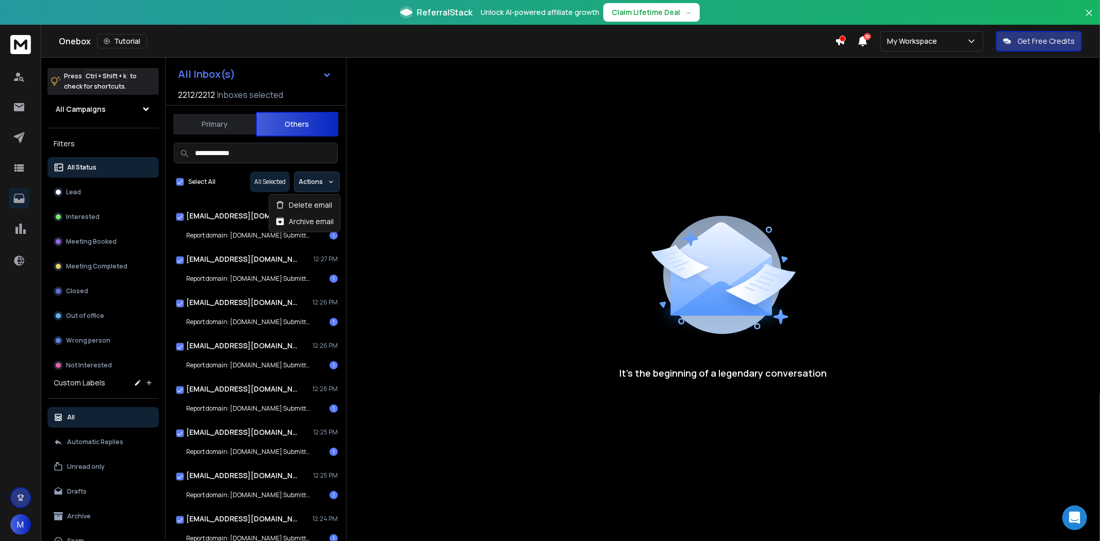
click at [322, 174] on button "Actions" at bounding box center [317, 182] width 46 height 21
click at [327, 202] on div "Delete email" at bounding box center [303, 205] width 57 height 10
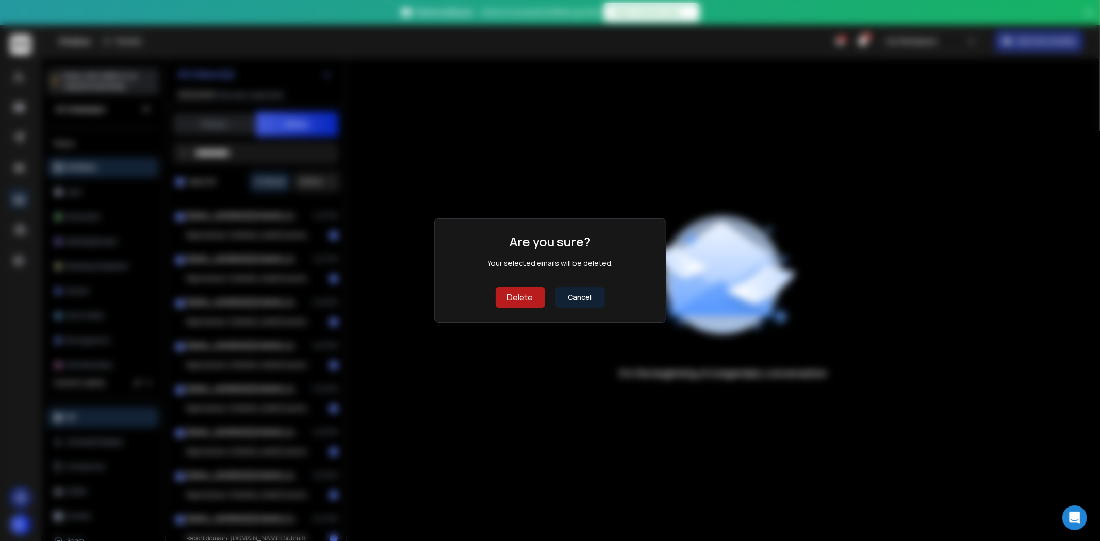
click at [507, 293] on button "Delete" at bounding box center [519, 297] width 49 height 21
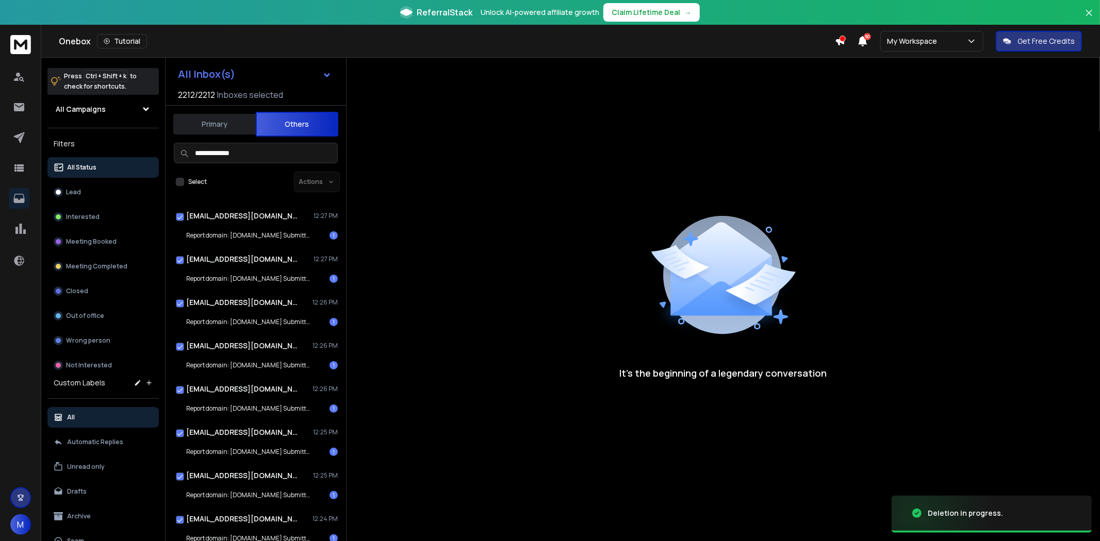
click at [281, 157] on input "**********" at bounding box center [256, 153] width 164 height 21
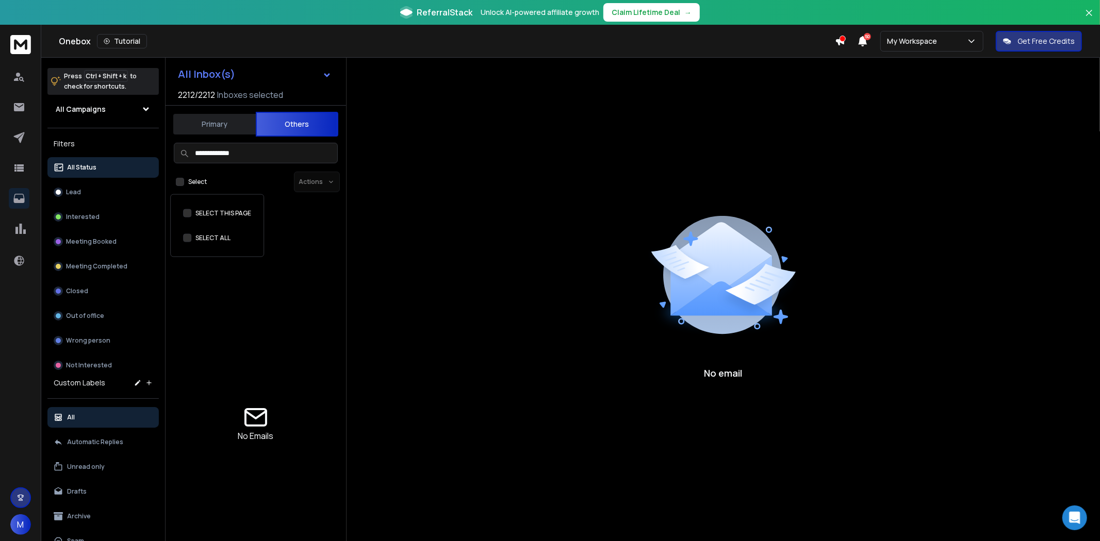
drag, startPoint x: 279, startPoint y: 156, endPoint x: 171, endPoint y: 176, distance: 110.0
click at [171, 176] on div "**********" at bounding box center [256, 371] width 180 height 465
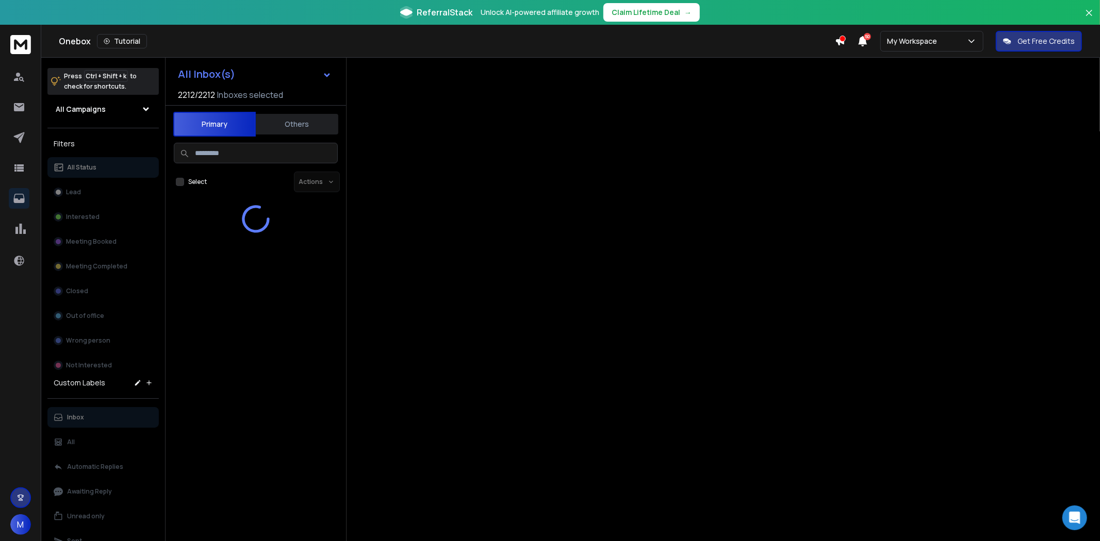
click at [209, 121] on button "Primary" at bounding box center [214, 124] width 82 height 25
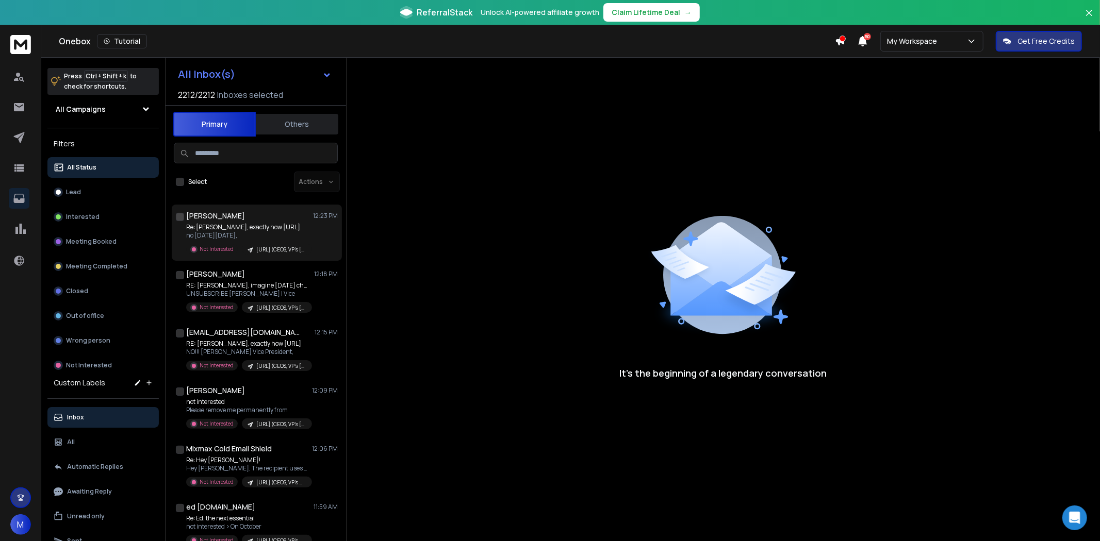
click at [276, 228] on p "Re: [PERSON_NAME], exactly how [URL]" at bounding box center [248, 227] width 124 height 8
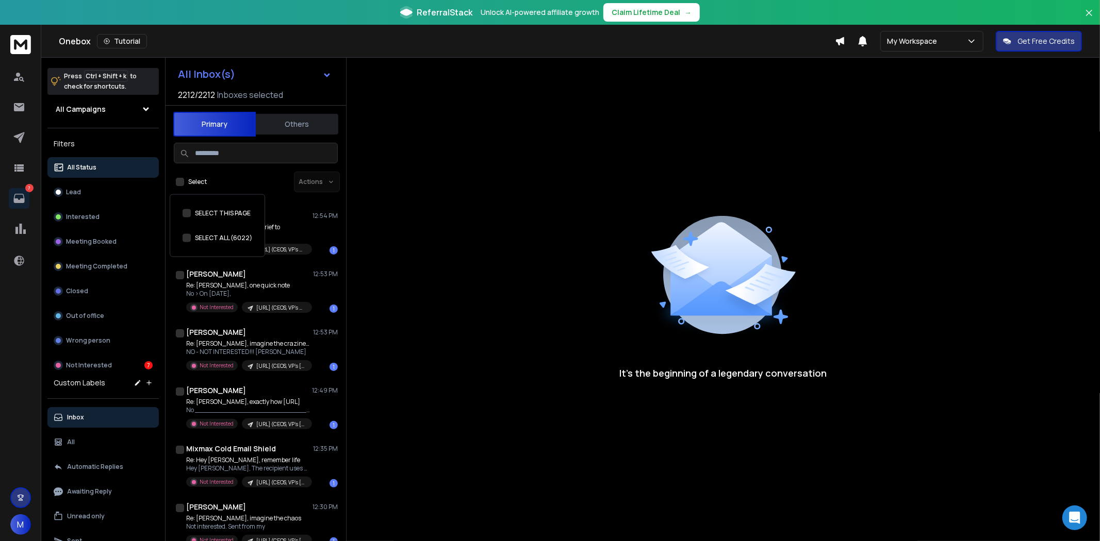
drag, startPoint x: 183, startPoint y: 187, endPoint x: 207, endPoint y: 229, distance: 48.9
click at [207, 229] on div "SELECT ALL (6022)" at bounding box center [218, 238] width 70 height 21
click at [283, 228] on p "Re: Joe, one brief to" at bounding box center [248, 227] width 124 height 8
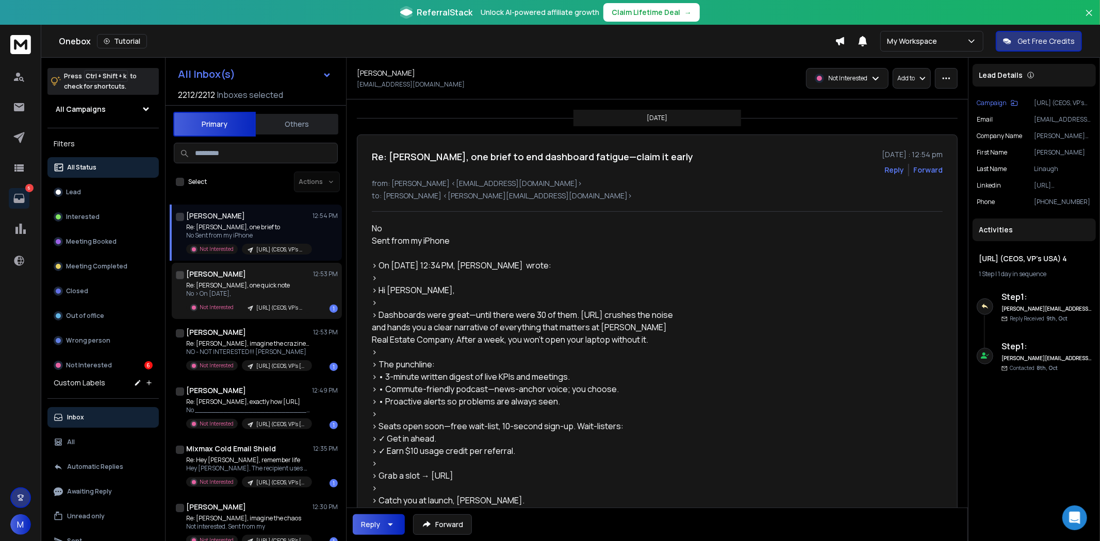
click at [257, 286] on p "Re: Jon, one quick note" at bounding box center [248, 286] width 124 height 8
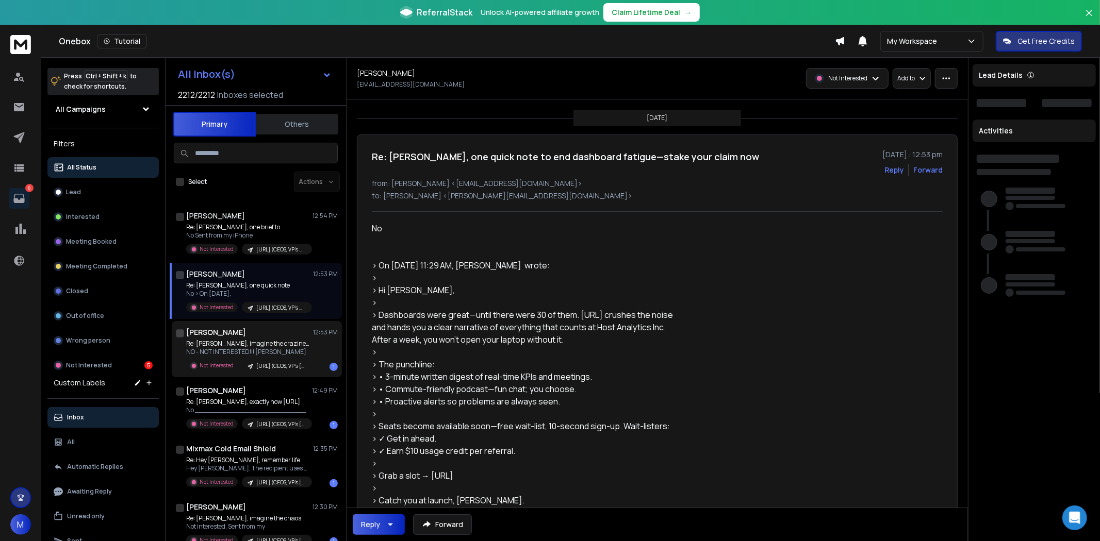
click at [271, 351] on p "NO - NOT INTERESTED!!! Stephen" at bounding box center [248, 352] width 124 height 8
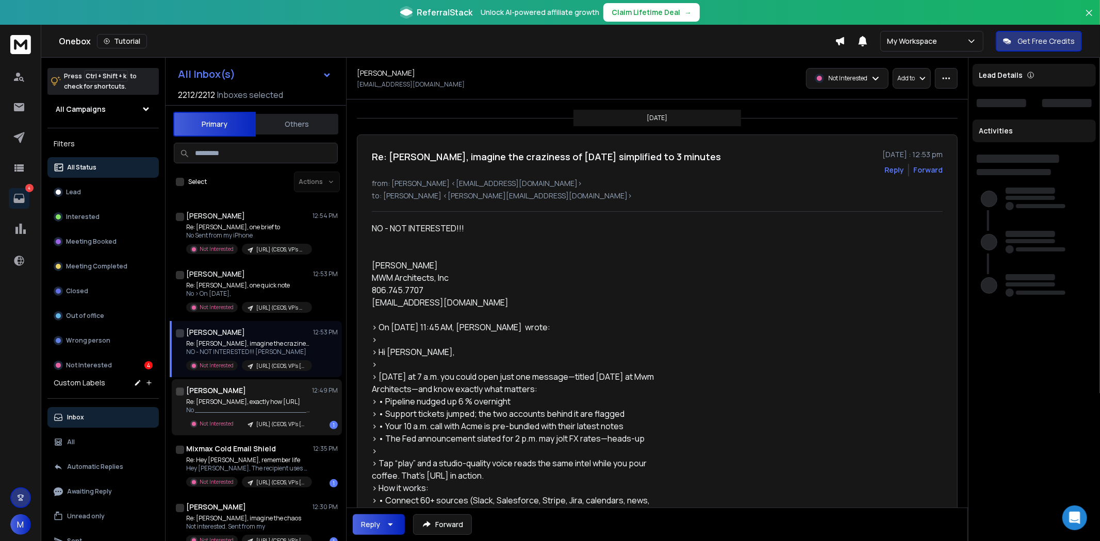
click at [275, 409] on p "No ________________________________ From: Aiden Sanchez" at bounding box center [248, 410] width 124 height 8
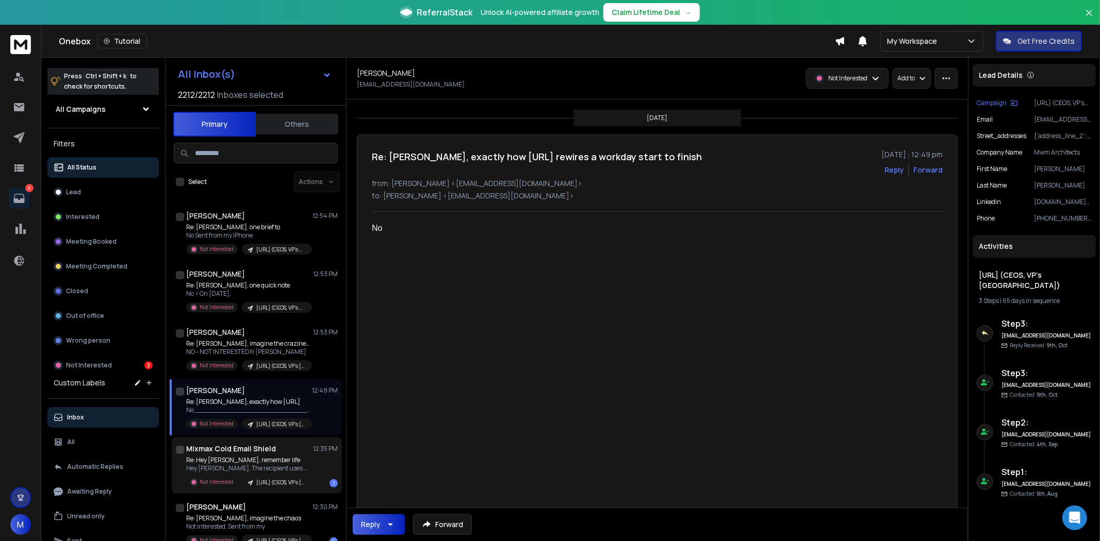
click at [287, 459] on p "Re: Hey Kimberly, remember life" at bounding box center [248, 460] width 124 height 8
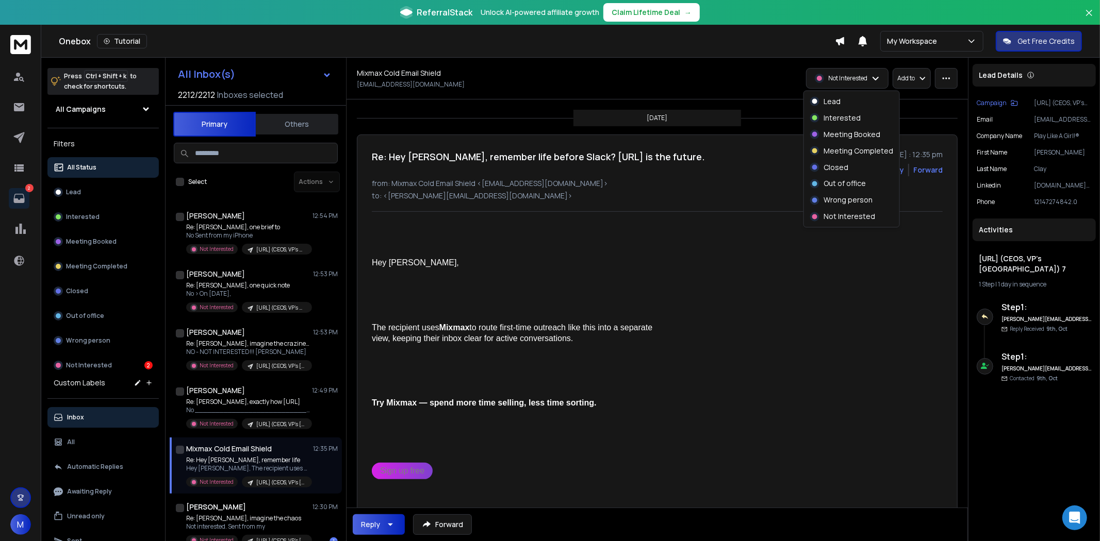
click at [849, 69] on div "Not Interested" at bounding box center [846, 79] width 81 height 20
click at [844, 186] on p "Out of office" at bounding box center [844, 184] width 42 height 10
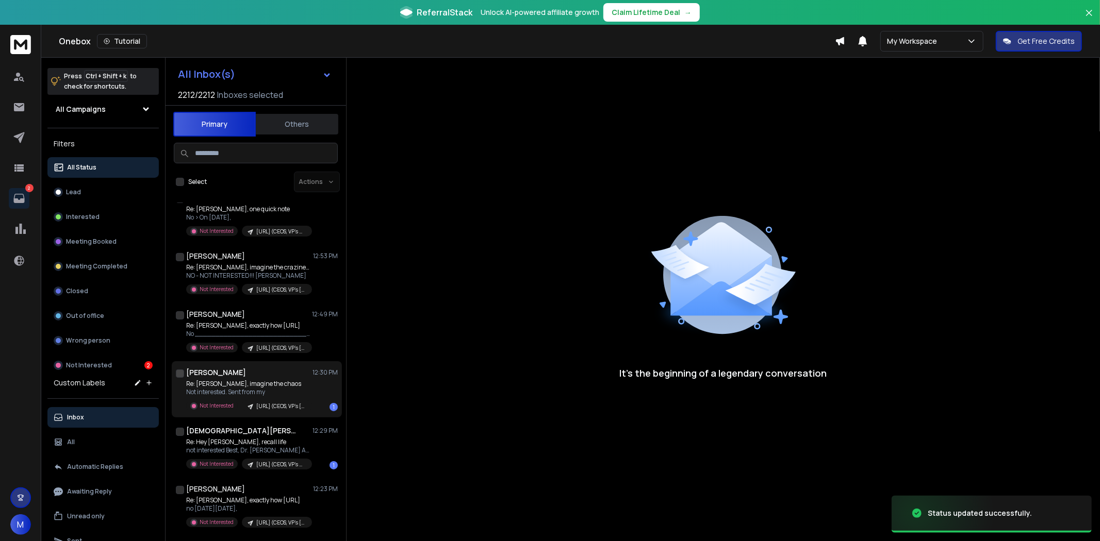
scroll to position [95, 0]
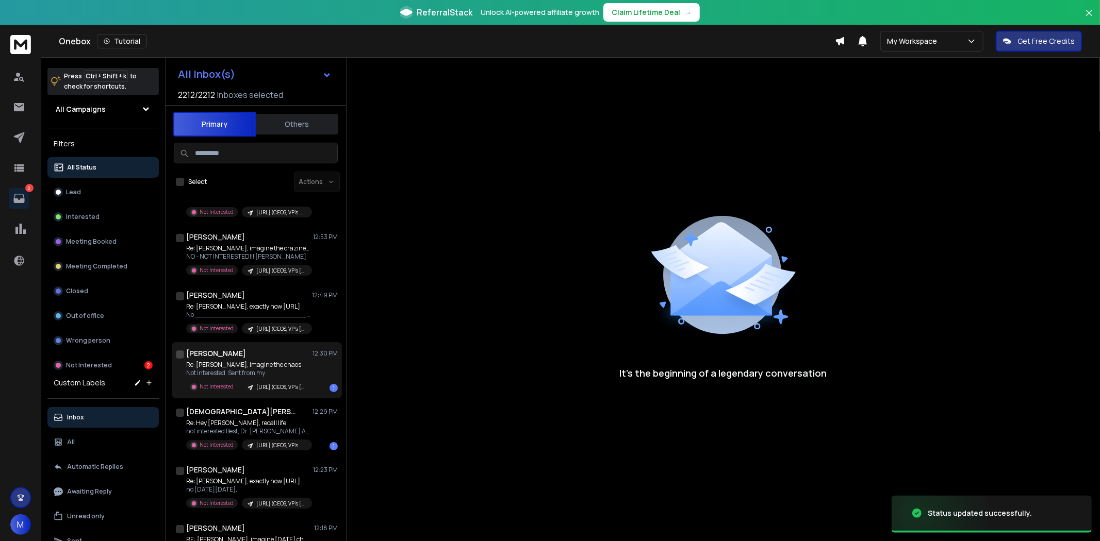
click at [237, 361] on p "Re: Jamie, imagine the chaos" at bounding box center [248, 365] width 124 height 8
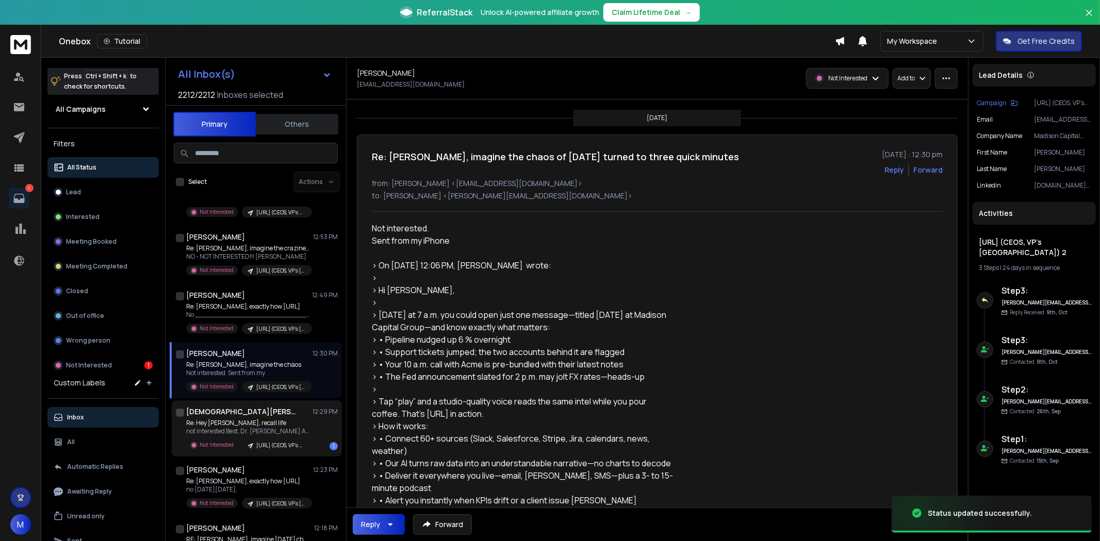
click at [274, 436] on div "Re: Hey Kristian, recall life not interested Best, Dr. Kristian E An all-natura…" at bounding box center [249, 434] width 126 height 31
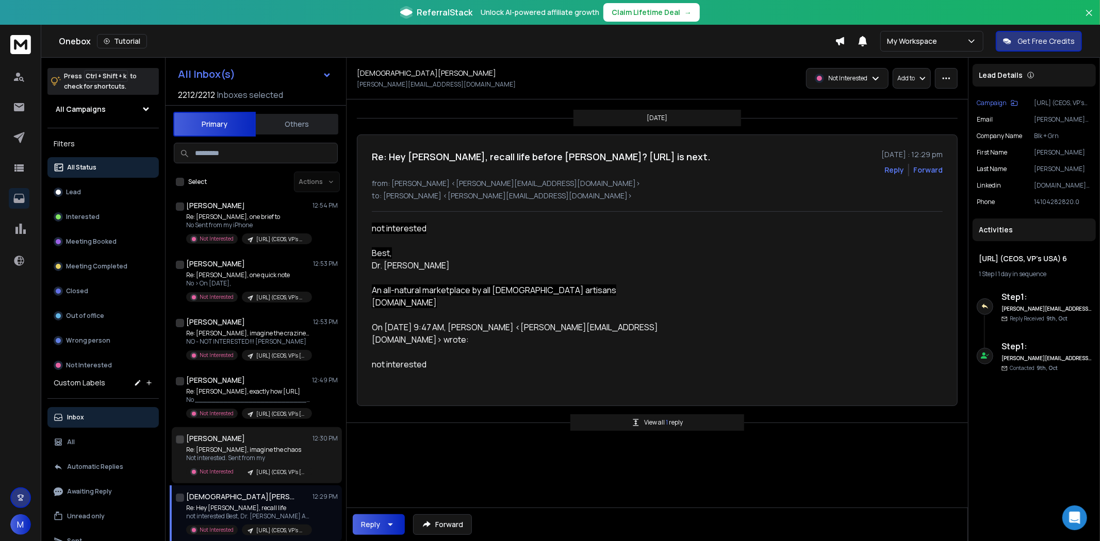
scroll to position [0, 0]
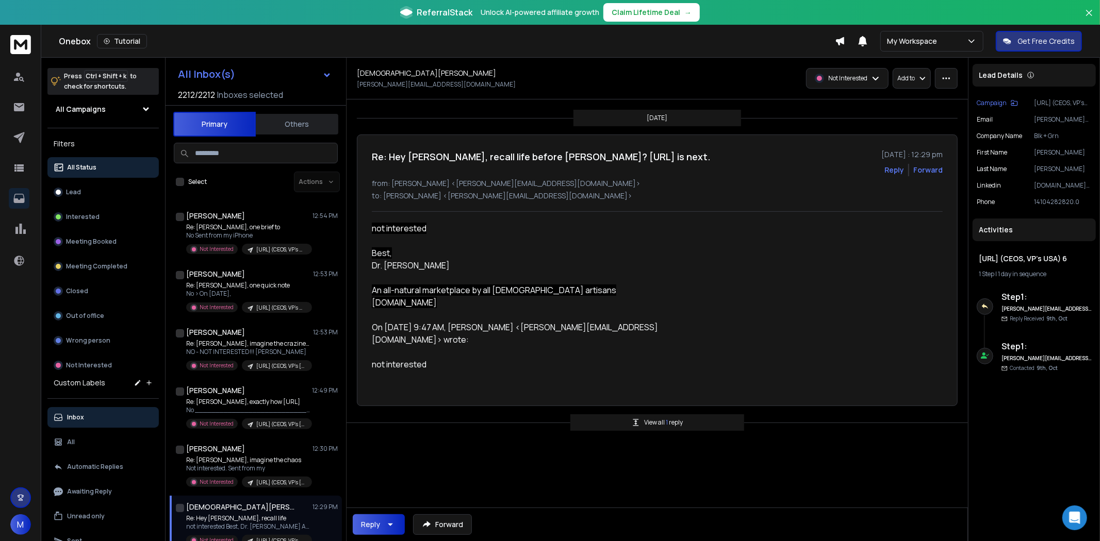
click at [305, 123] on button "Others" at bounding box center [297, 124] width 82 height 23
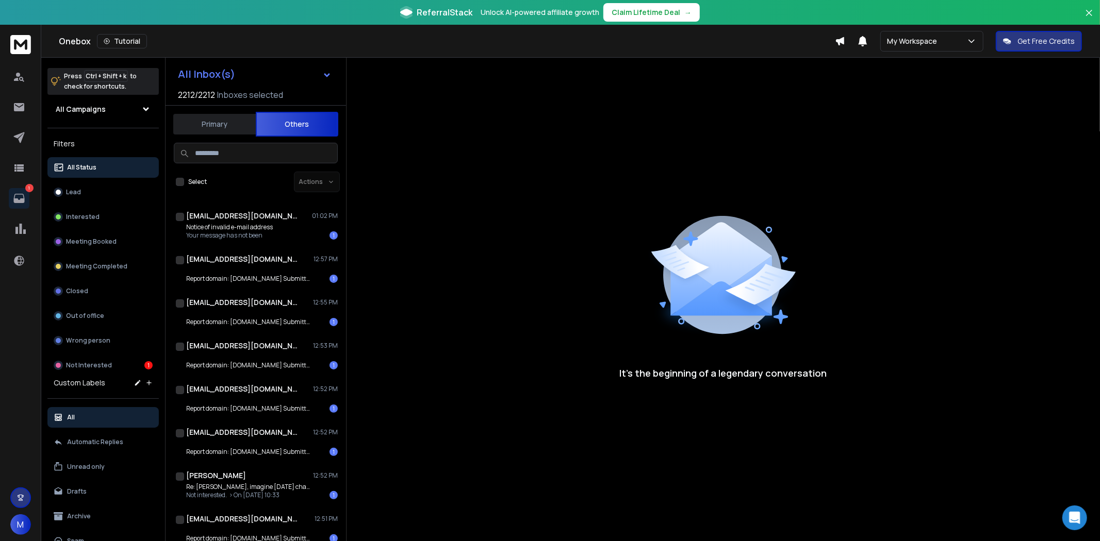
click at [227, 125] on button "Primary" at bounding box center [214, 124] width 82 height 23
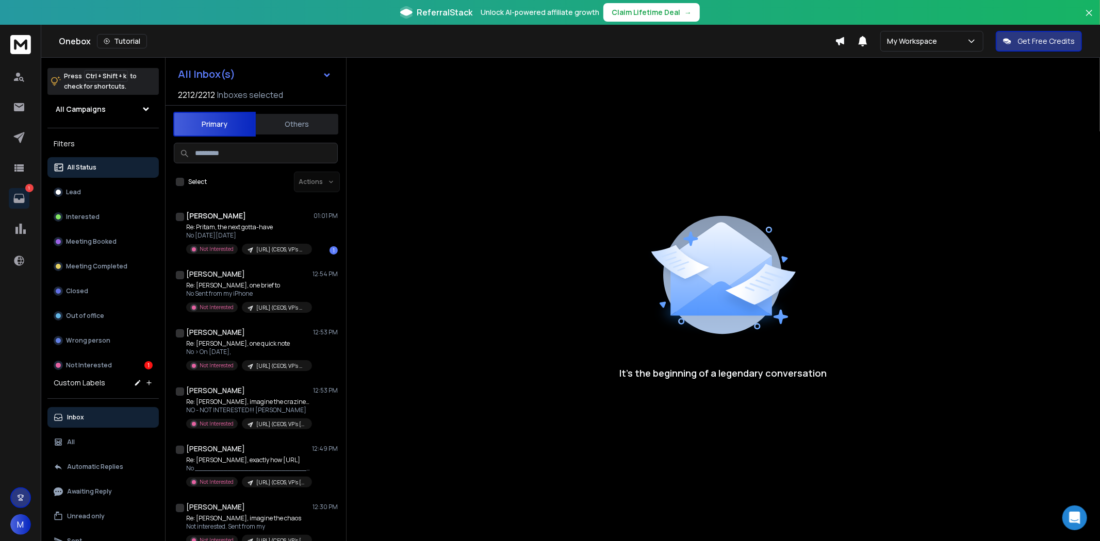
click at [173, 112] on button "Primary" at bounding box center [214, 124] width 82 height 25
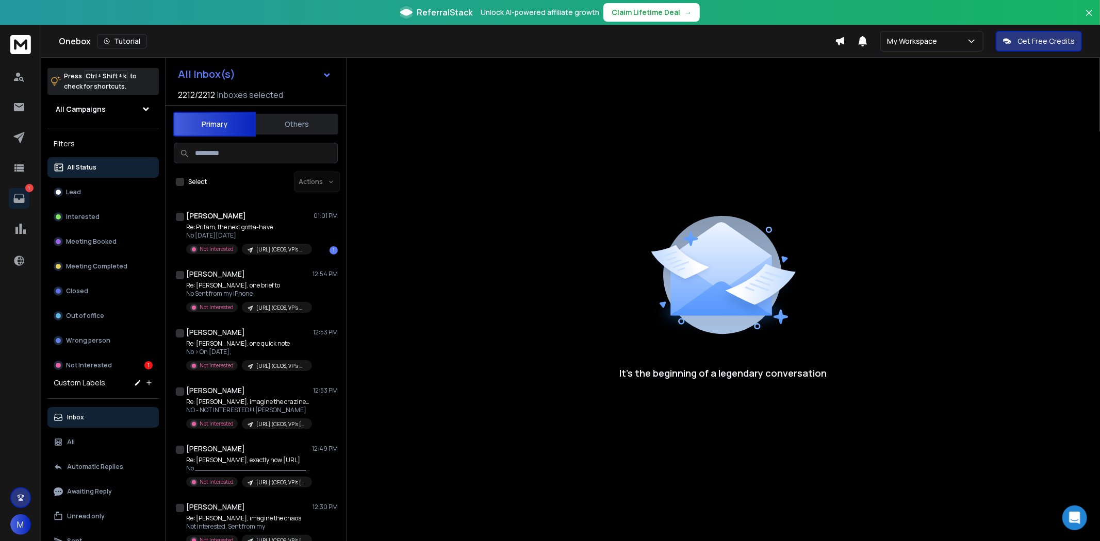
click at [173, 112] on button "Primary" at bounding box center [214, 124] width 82 height 25
click at [203, 225] on p "Re: Pritam, the next gotta-have" at bounding box center [248, 227] width 124 height 8
